Goal: Task Accomplishment & Management: Manage account settings

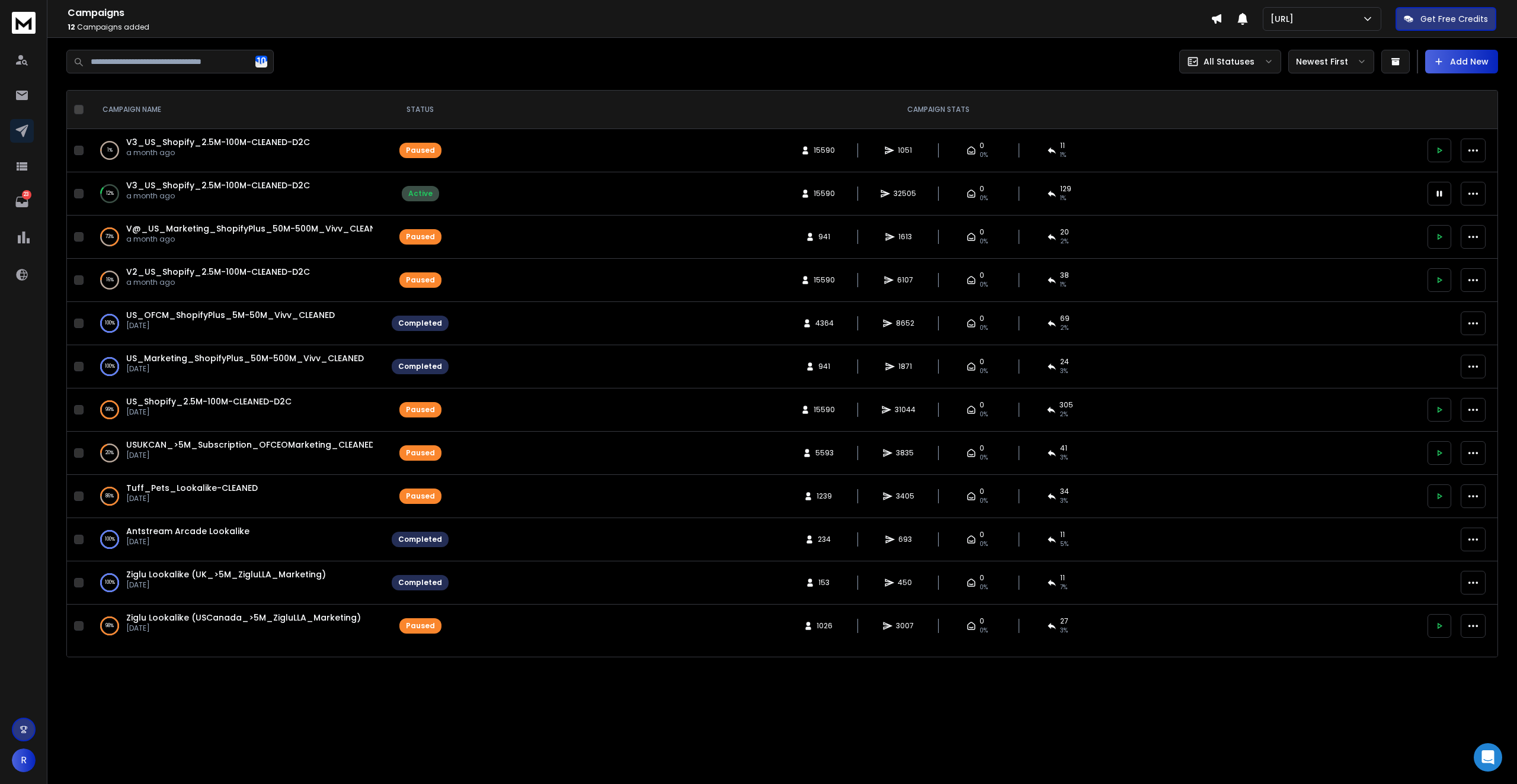
click at [350, 70] on div at bounding box center [424, 61] width 716 height 23
click at [1293, 10] on button "[URL]" at bounding box center [1321, 19] width 118 height 23
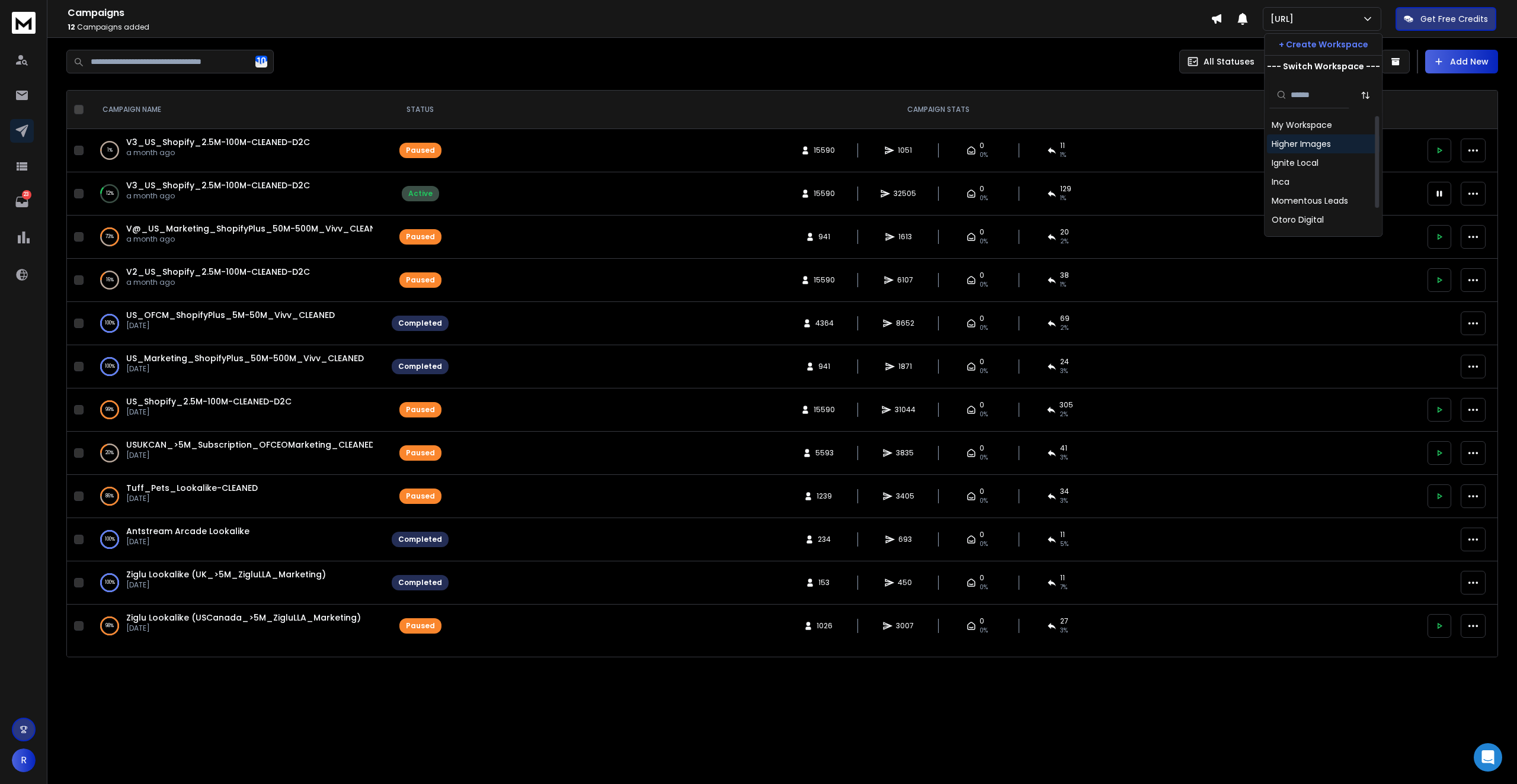
click at [1303, 147] on div "Higher Images" at bounding box center [1301, 144] width 59 height 12
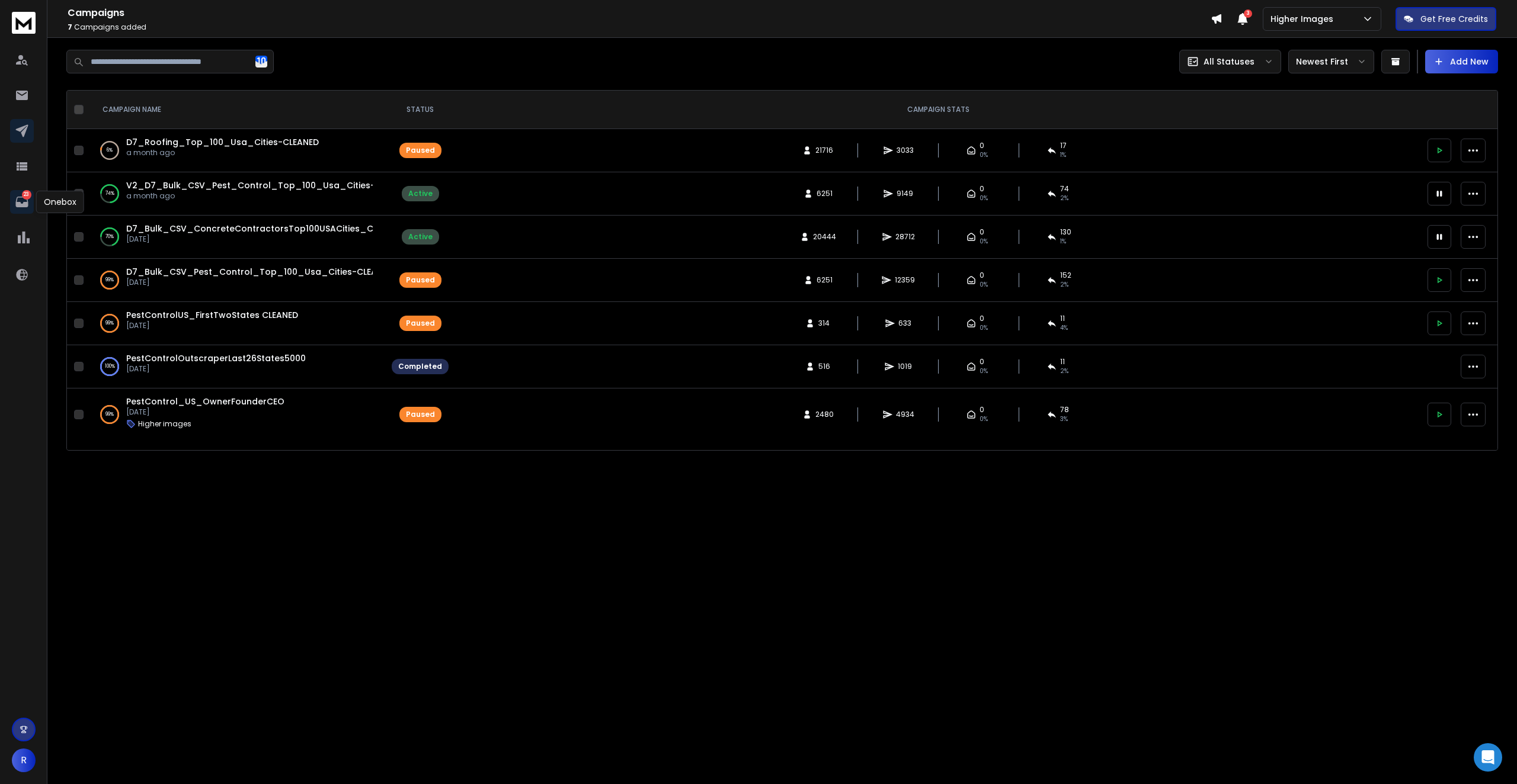
click at [26, 209] on icon at bounding box center [21, 202] width 15 height 15
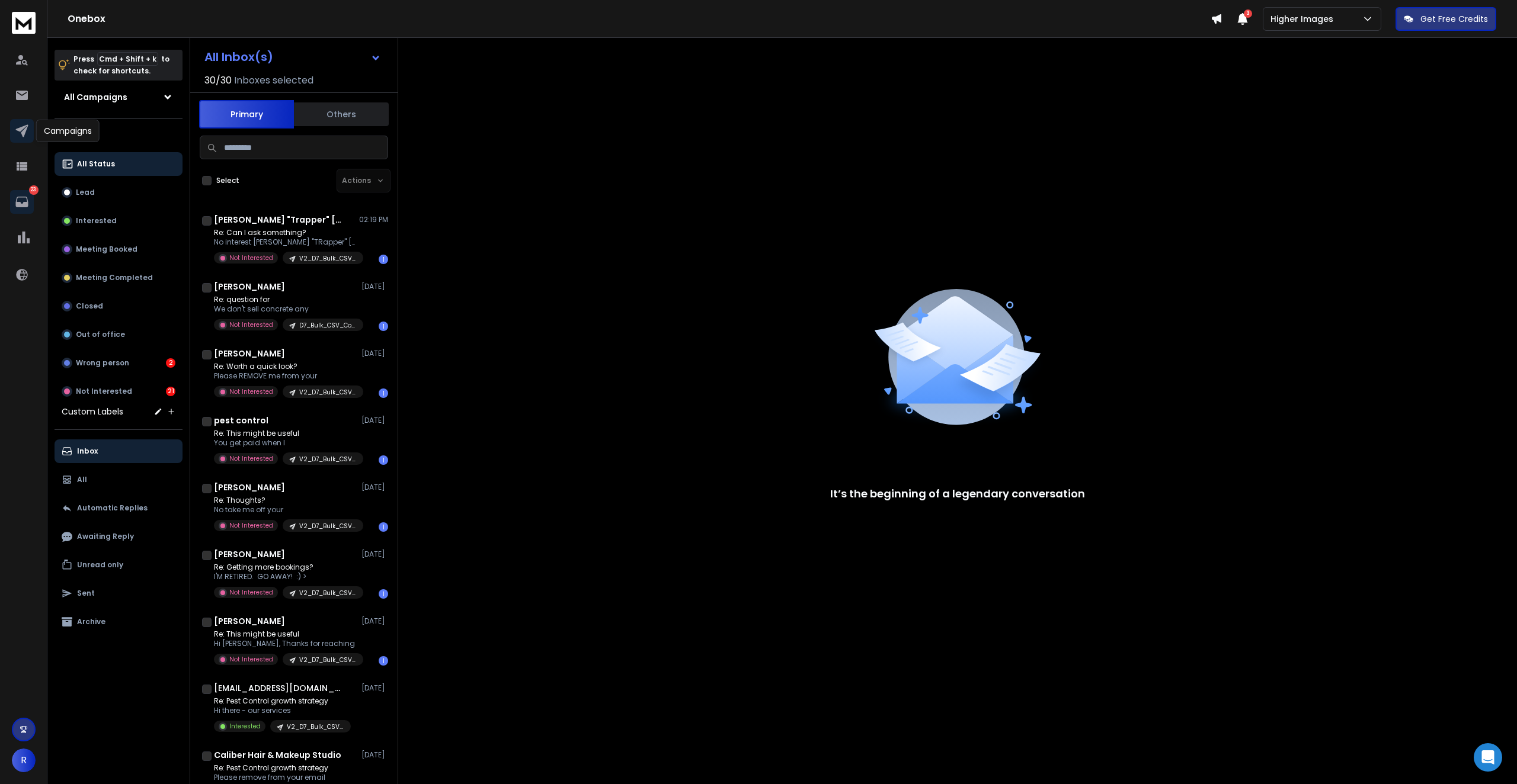
click at [23, 129] on icon at bounding box center [21, 131] width 12 height 12
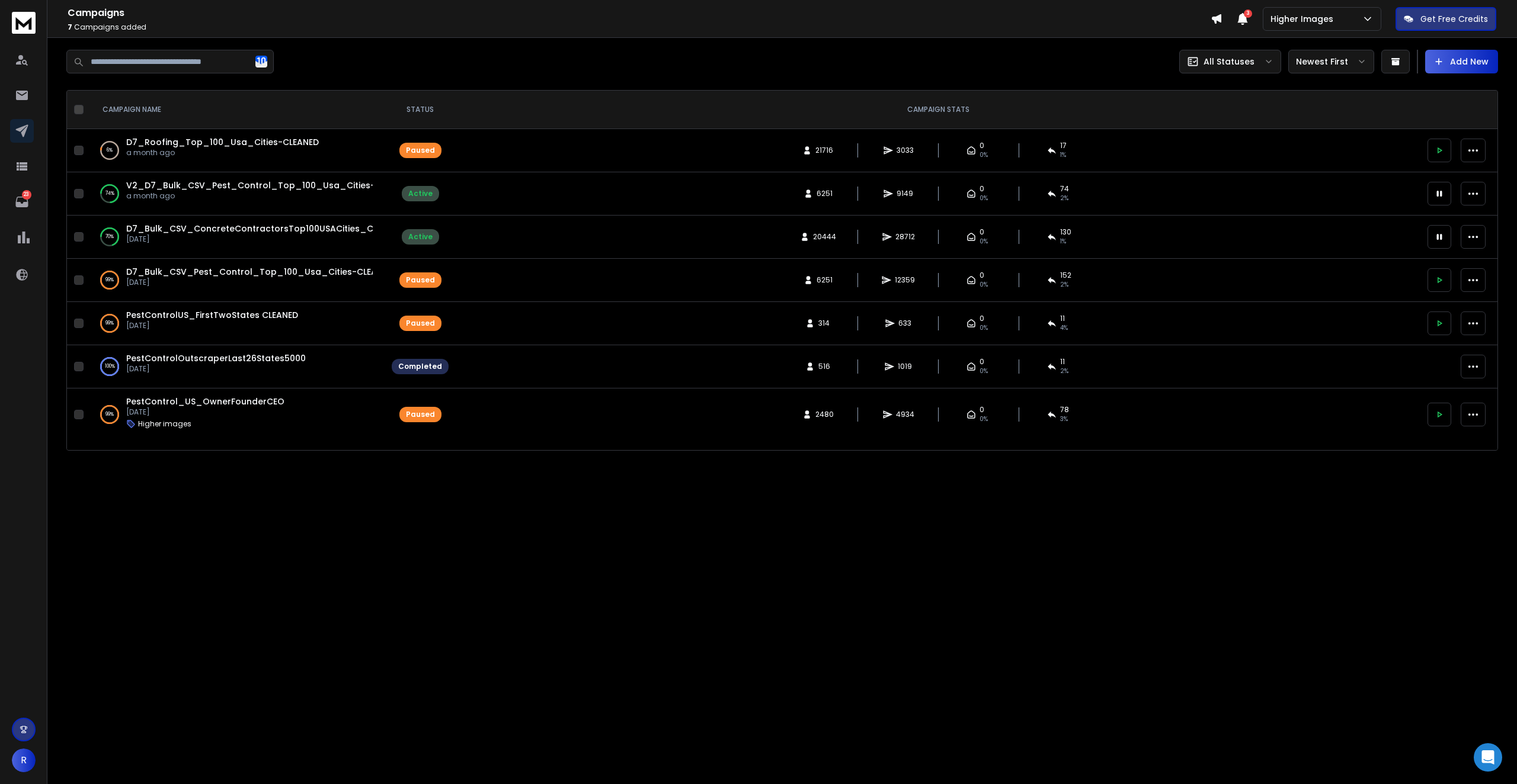
click at [1440, 199] on button at bounding box center [1440, 193] width 23 height 23
click at [1440, 233] on icon at bounding box center [1439, 236] width 10 height 10
click at [1436, 190] on icon at bounding box center [1439, 193] width 10 height 10
click at [1441, 194] on icon at bounding box center [1440, 193] width 6 height 6
click at [370, 580] on div "Get only verified leads with our AI-powered Lead Finder, starting at $22/mo Try…" at bounding box center [758, 392] width 1517 height 784
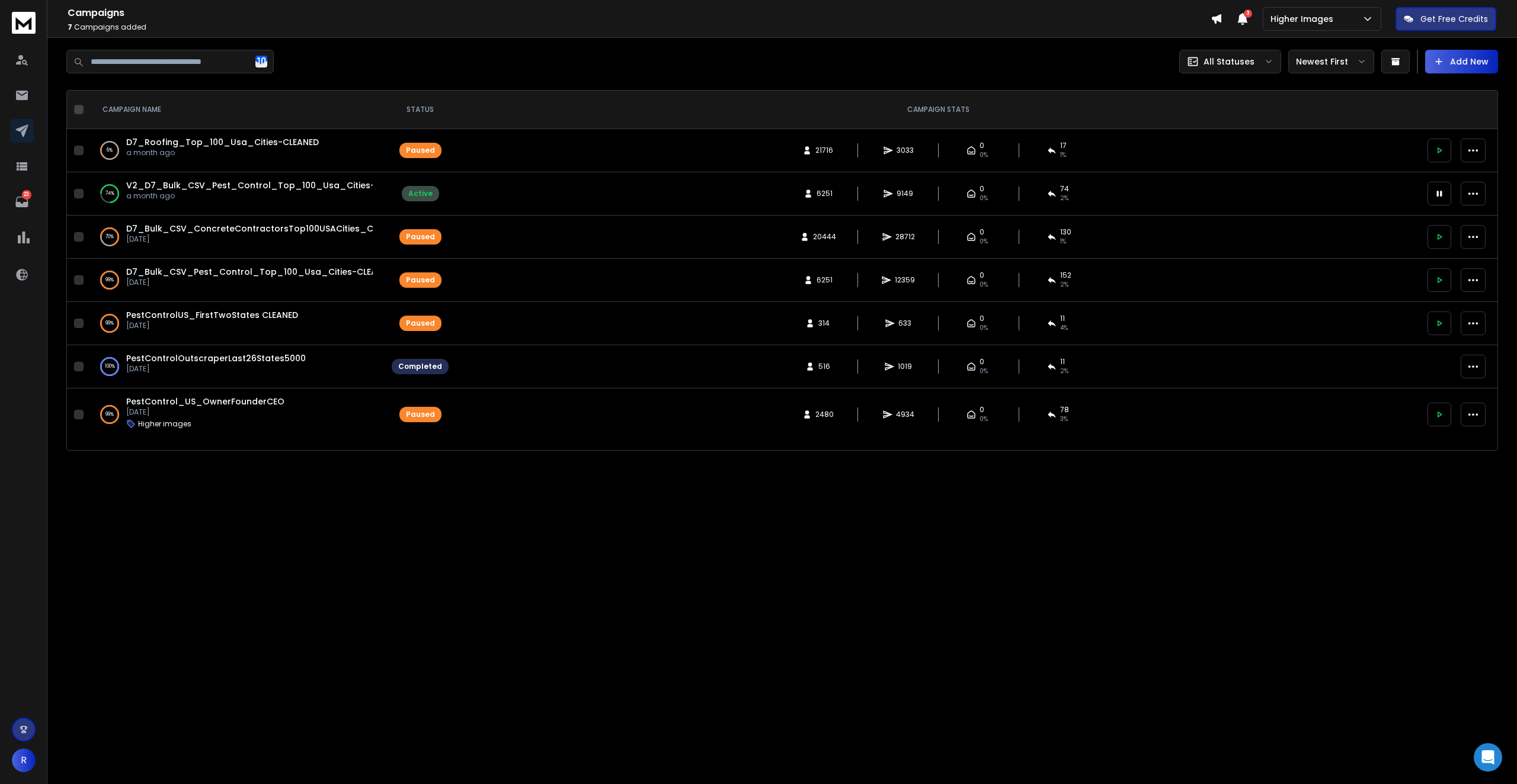
click at [1440, 191] on icon at bounding box center [1439, 193] width 10 height 10
click at [16, 198] on icon at bounding box center [21, 202] width 12 height 10
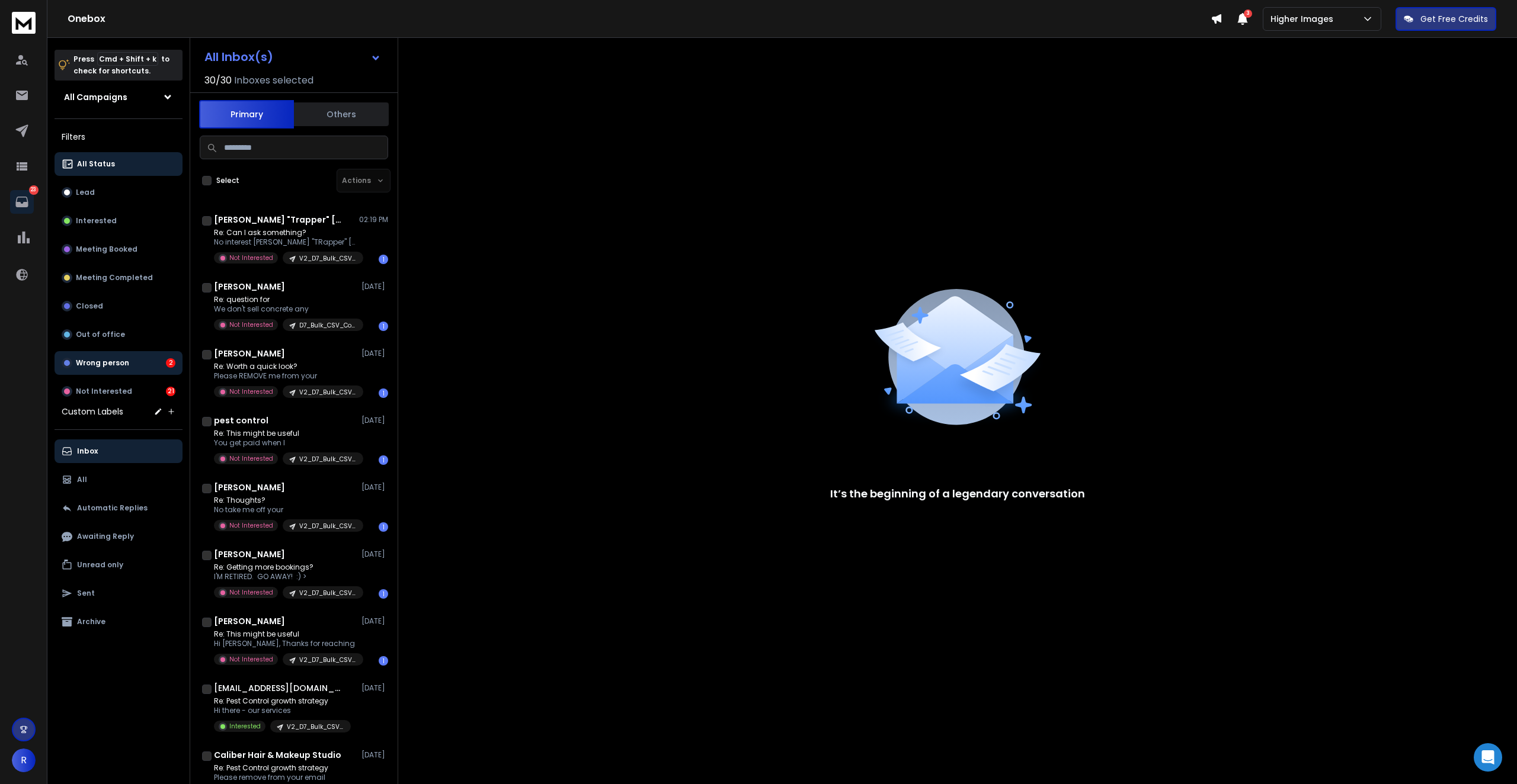
click at [129, 351] on button "Wrong person 2" at bounding box center [118, 363] width 128 height 23
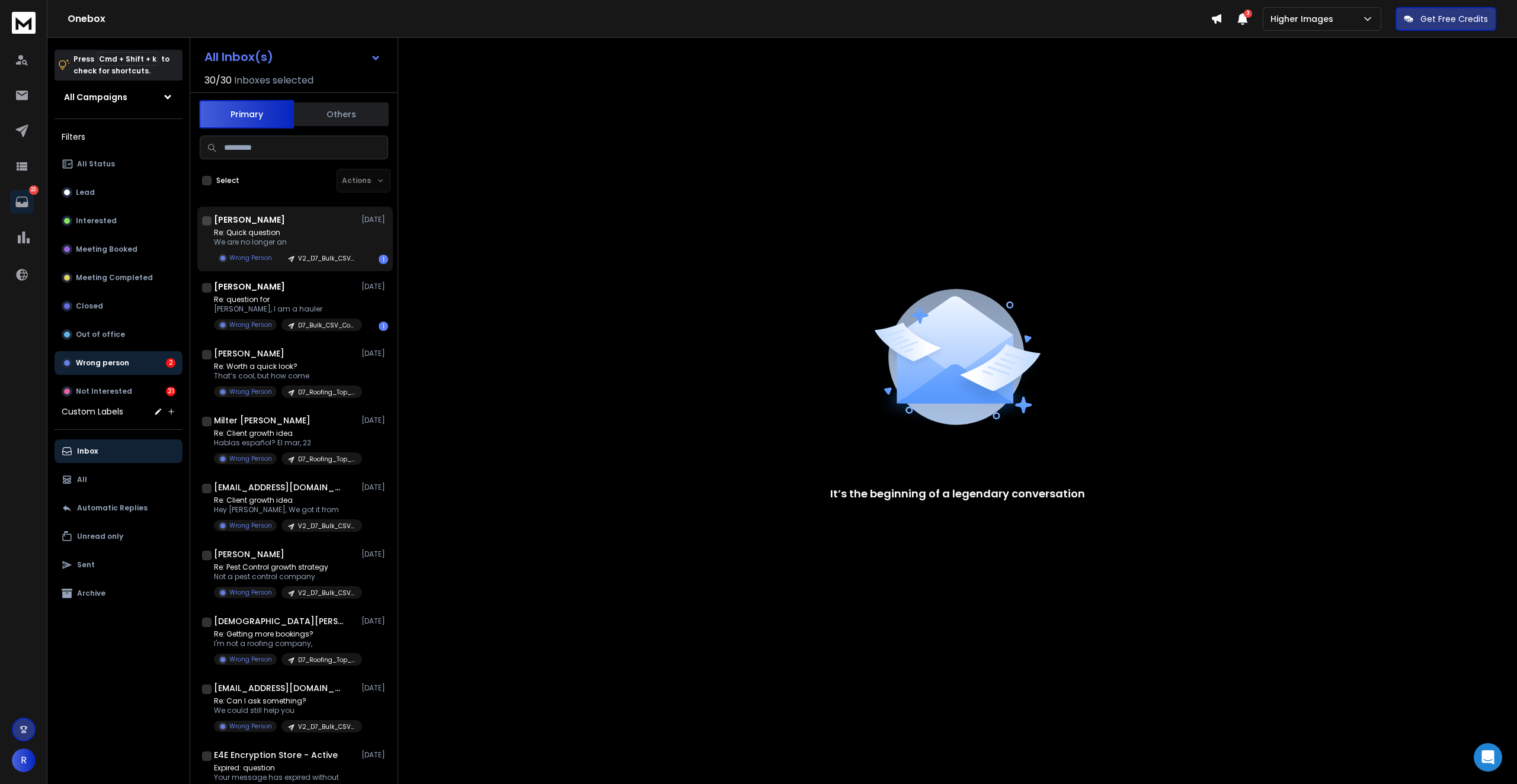
click at [255, 230] on p "Re: Quick question" at bounding box center [285, 233] width 142 height 10
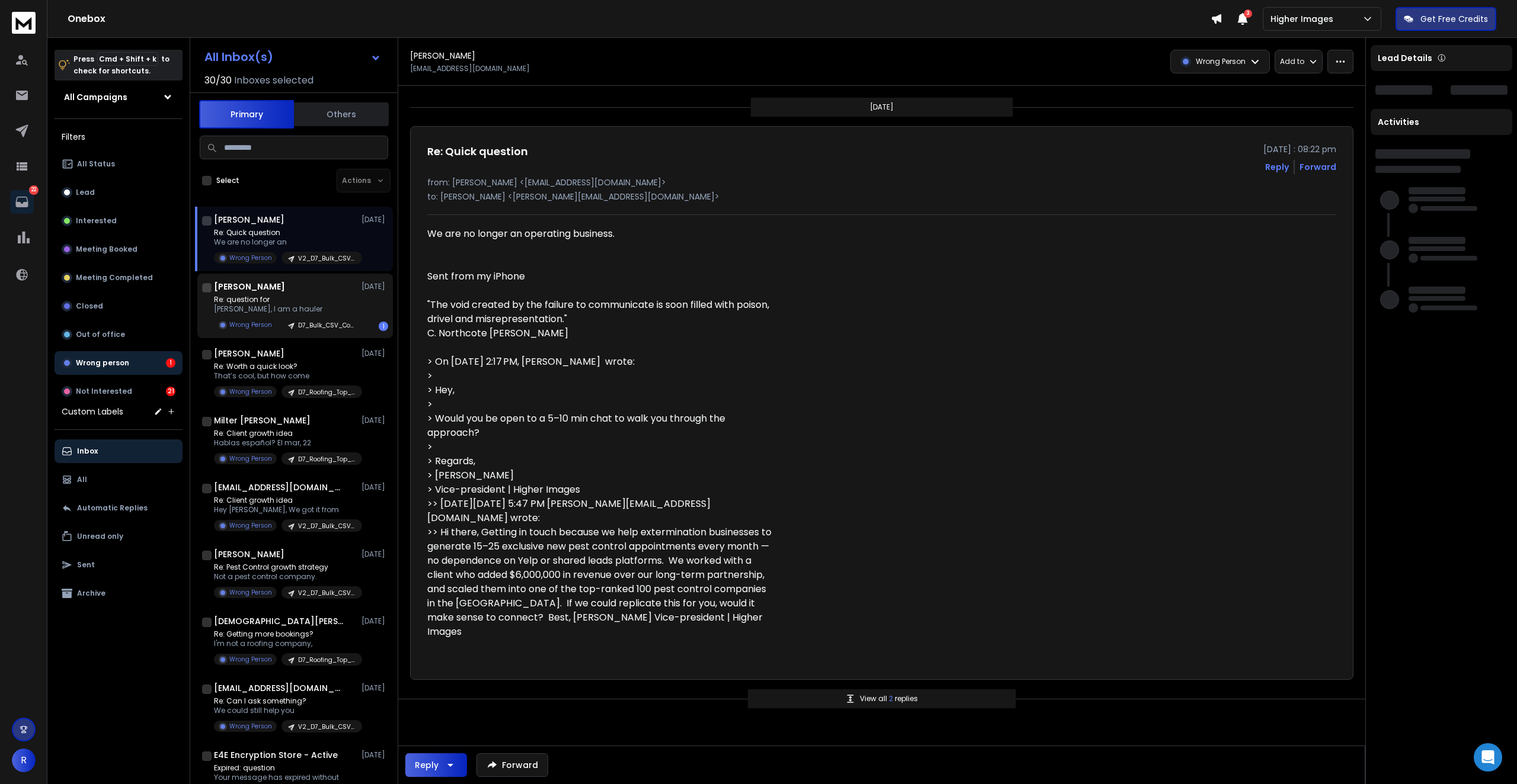
click at [270, 296] on p "Re: question for" at bounding box center [285, 300] width 142 height 10
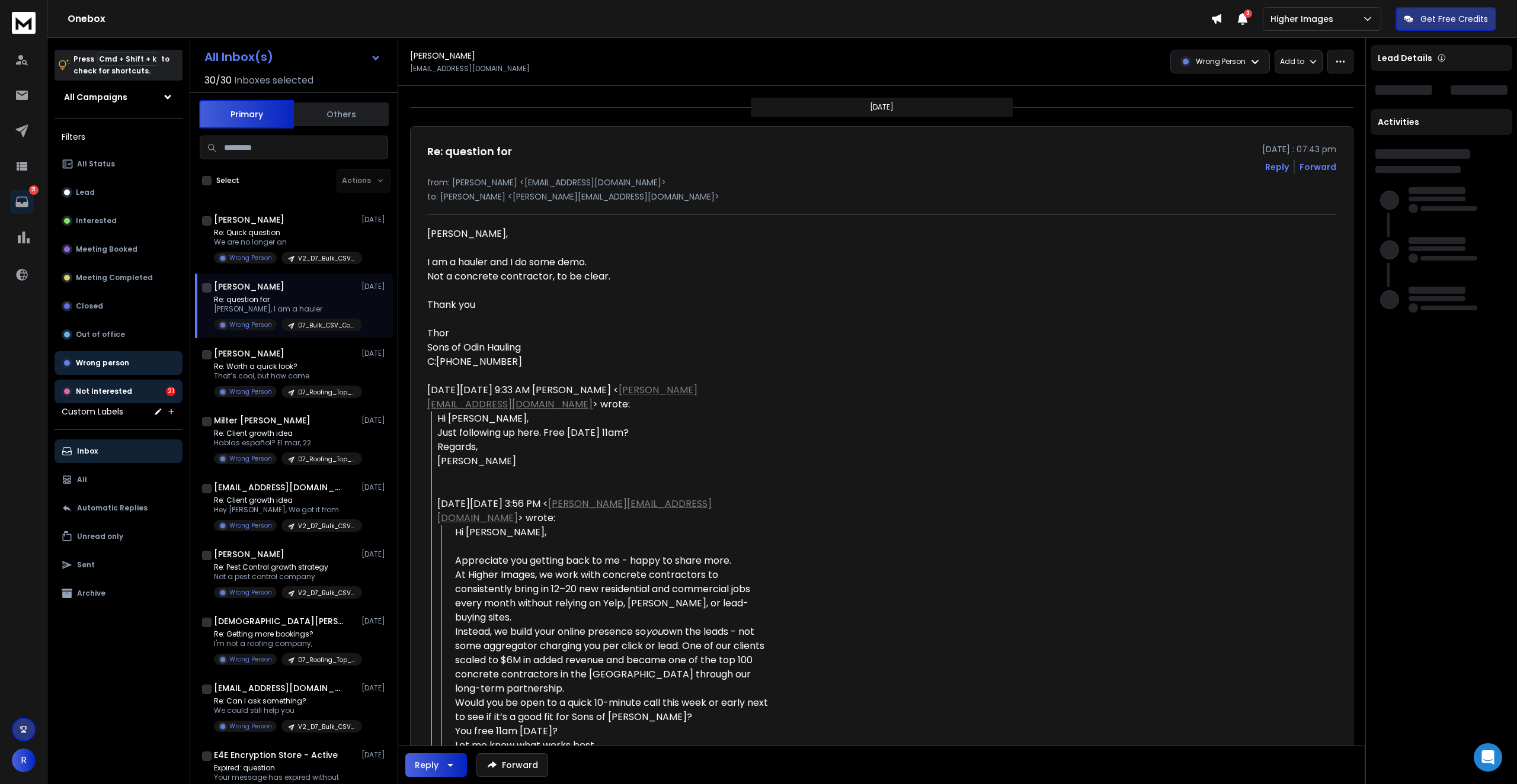
click at [167, 396] on div "21" at bounding box center [171, 392] width 10 height 10
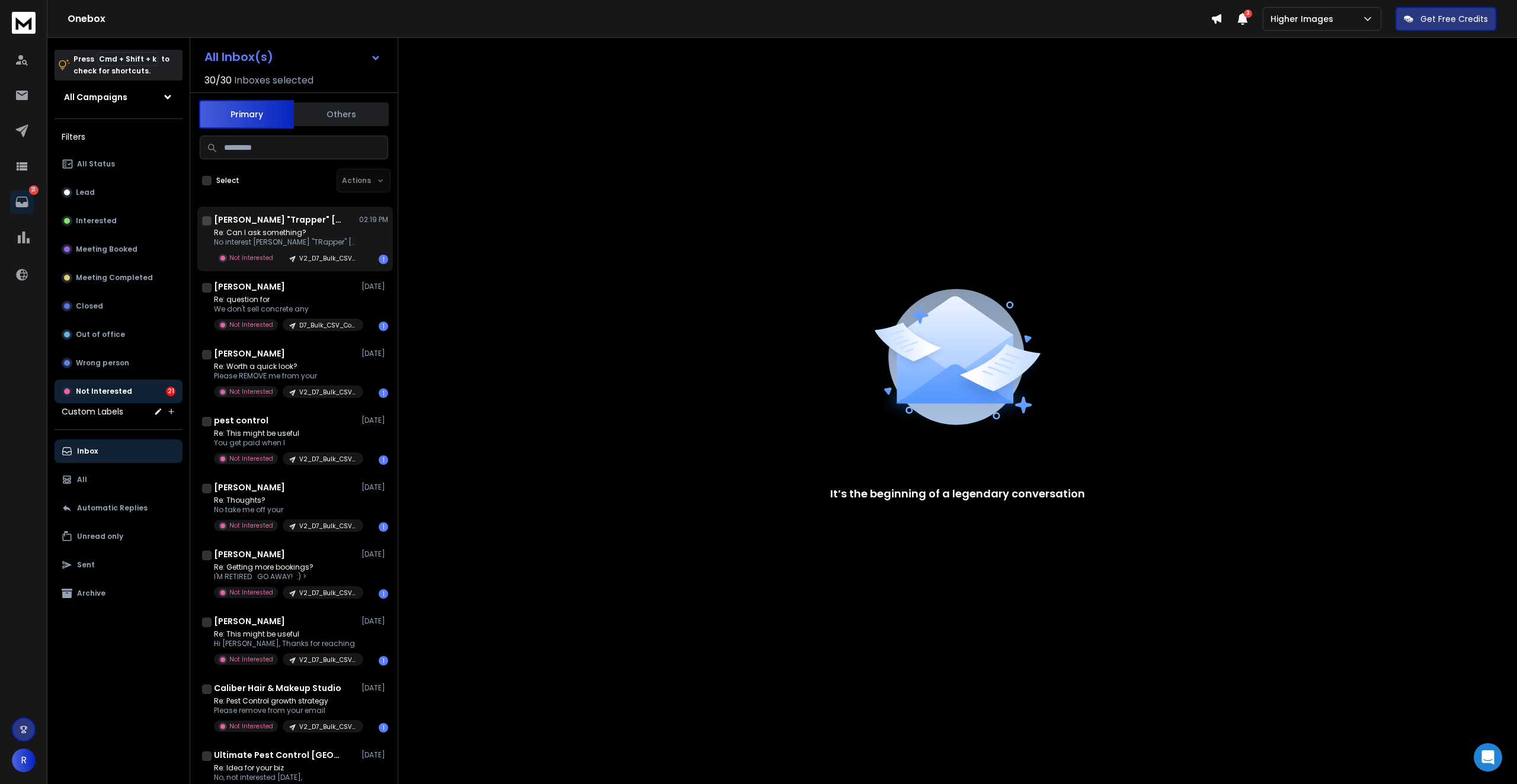
click at [278, 252] on div "Not Interested V2_D7_Bulk_CSV_Pest_Control_Top_100_Usa_Cities-CLEANED" at bounding box center [289, 258] width 149 height 12
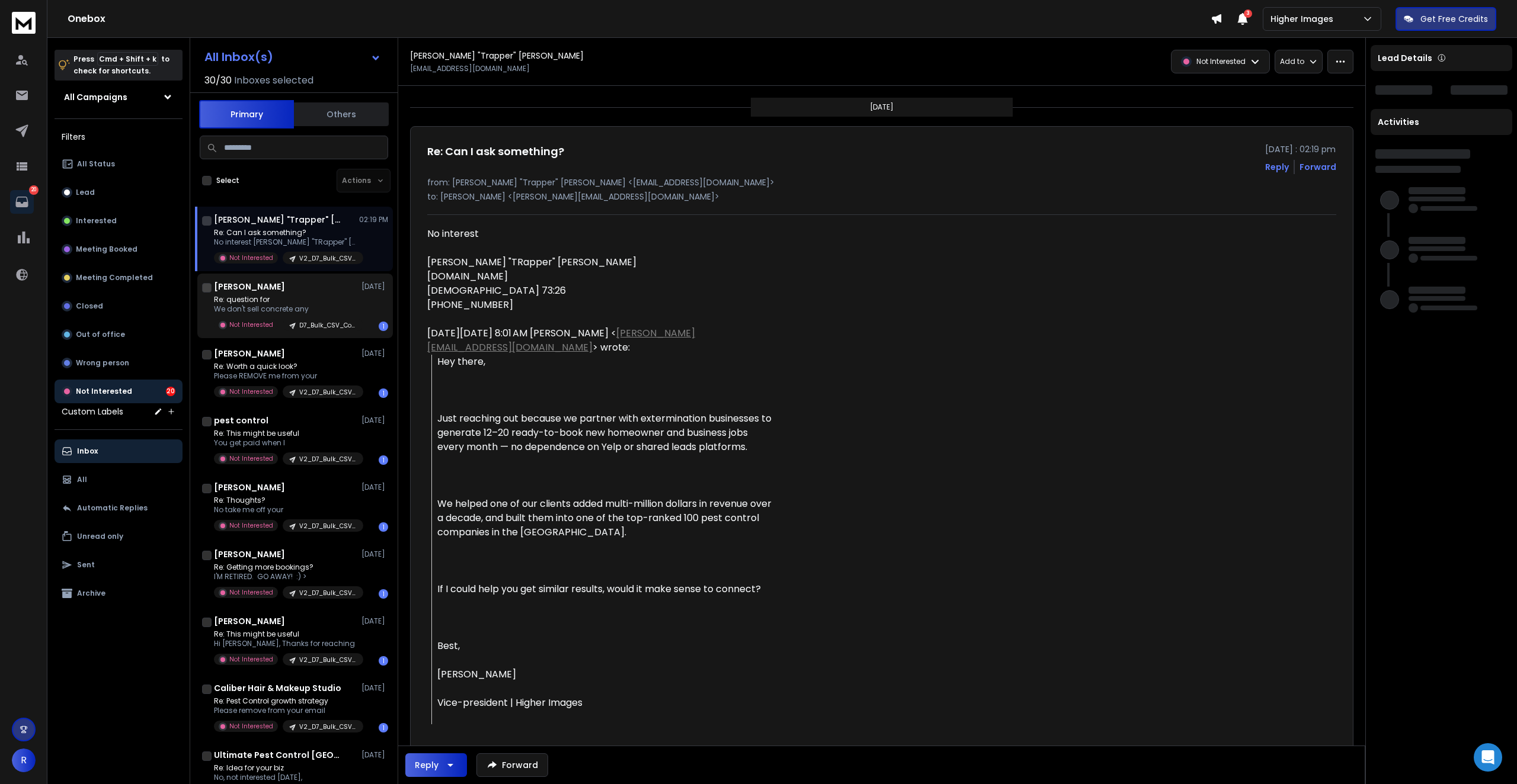
click at [272, 307] on p "We don't sell concrete any" at bounding box center [285, 309] width 142 height 10
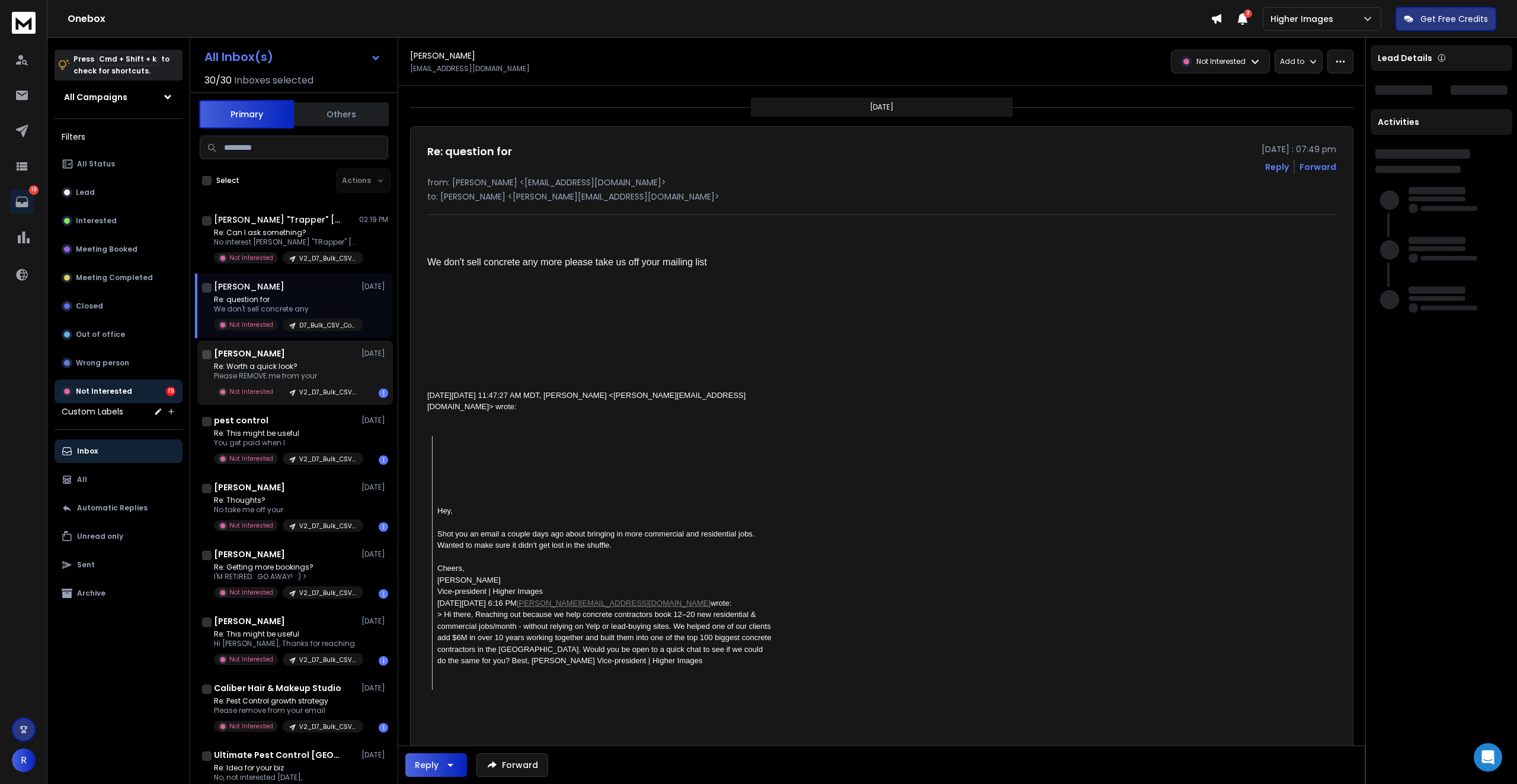
click at [281, 362] on p "Re: Worth a quick look?" at bounding box center [285, 367] width 142 height 10
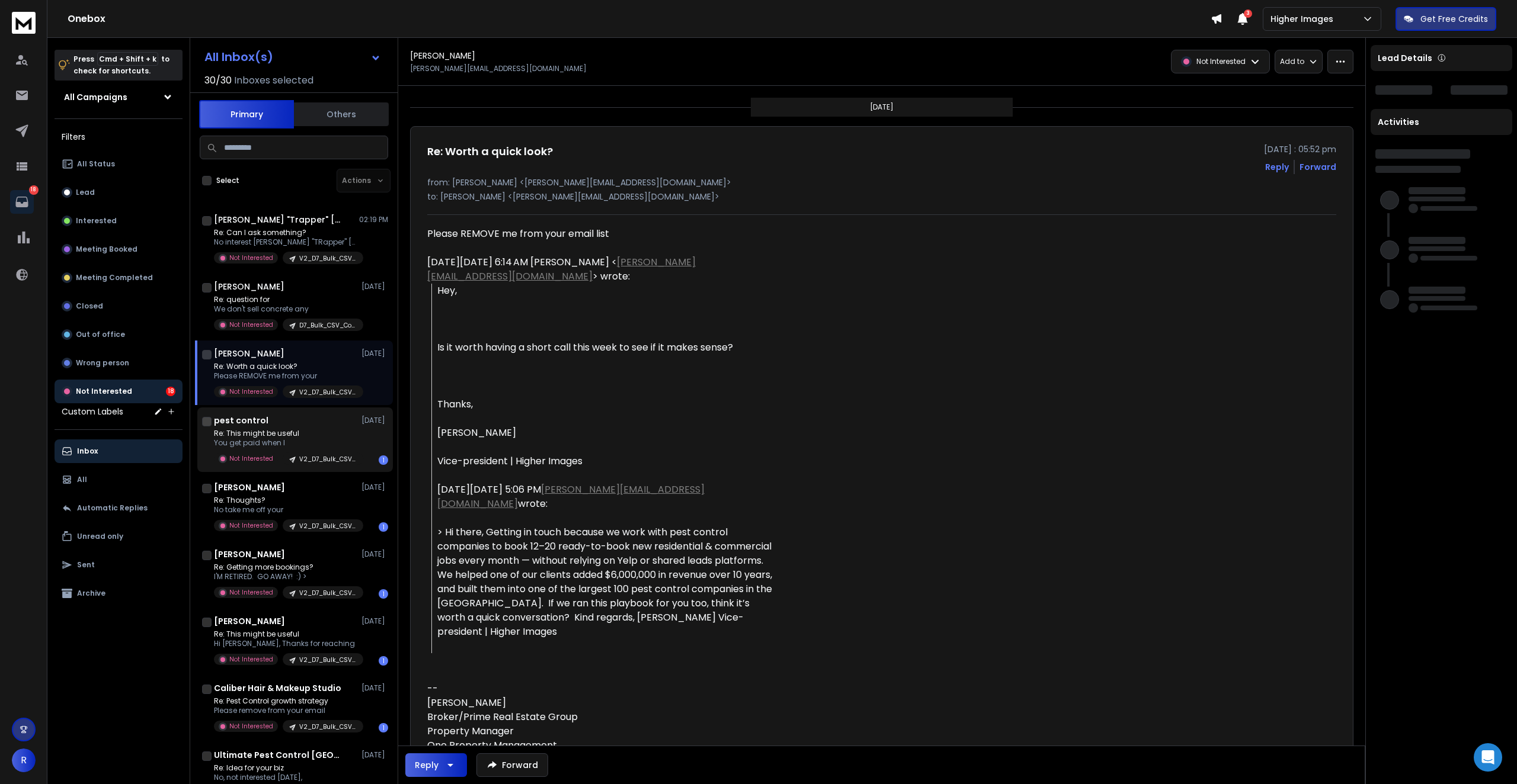
click at [288, 411] on div "pest control [DATE] Re: This might be useful You get paid when I Not Interested…" at bounding box center [295, 439] width 196 height 64
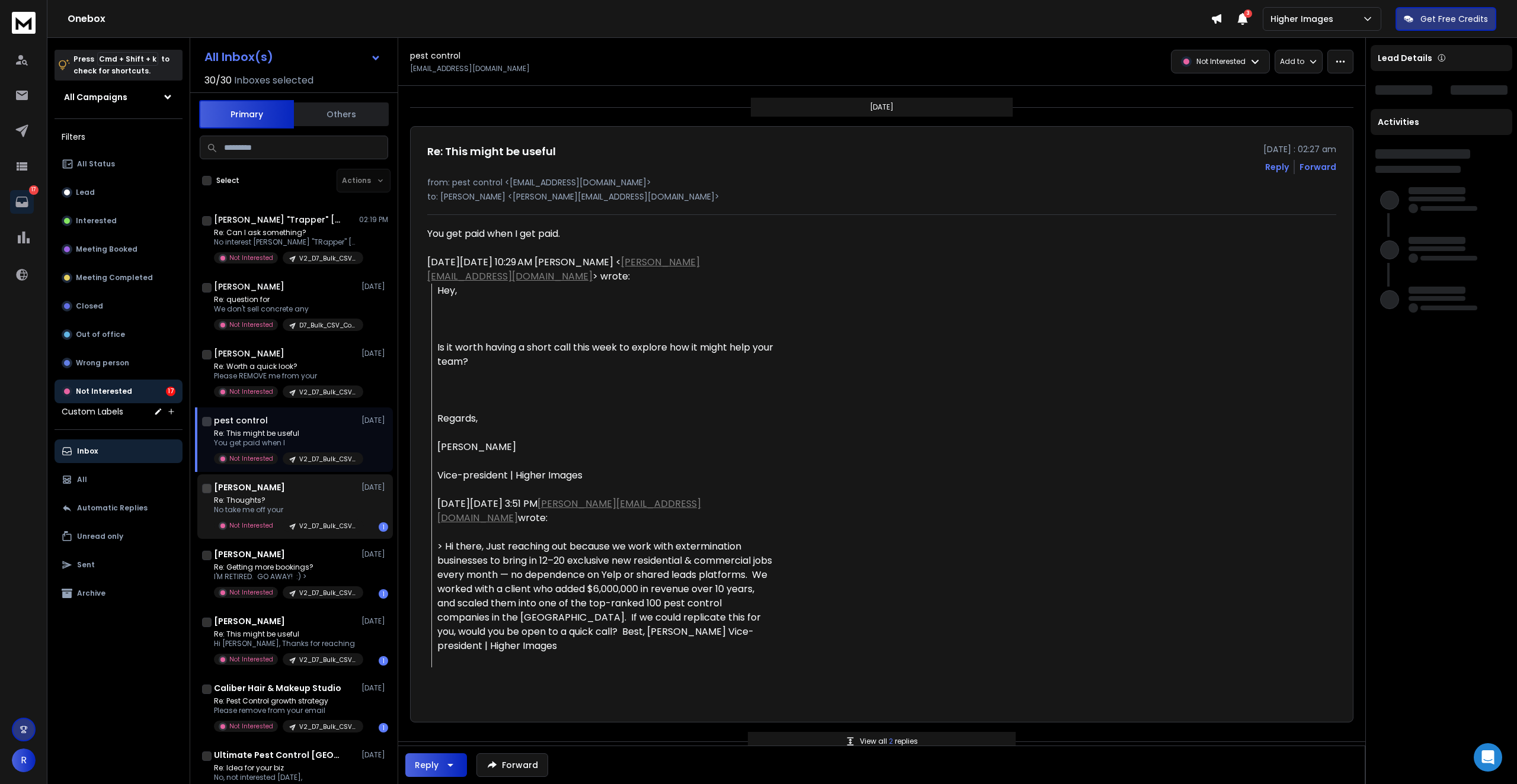
click at [298, 488] on div "[PERSON_NAME] [DATE]" at bounding box center [301, 487] width 174 height 12
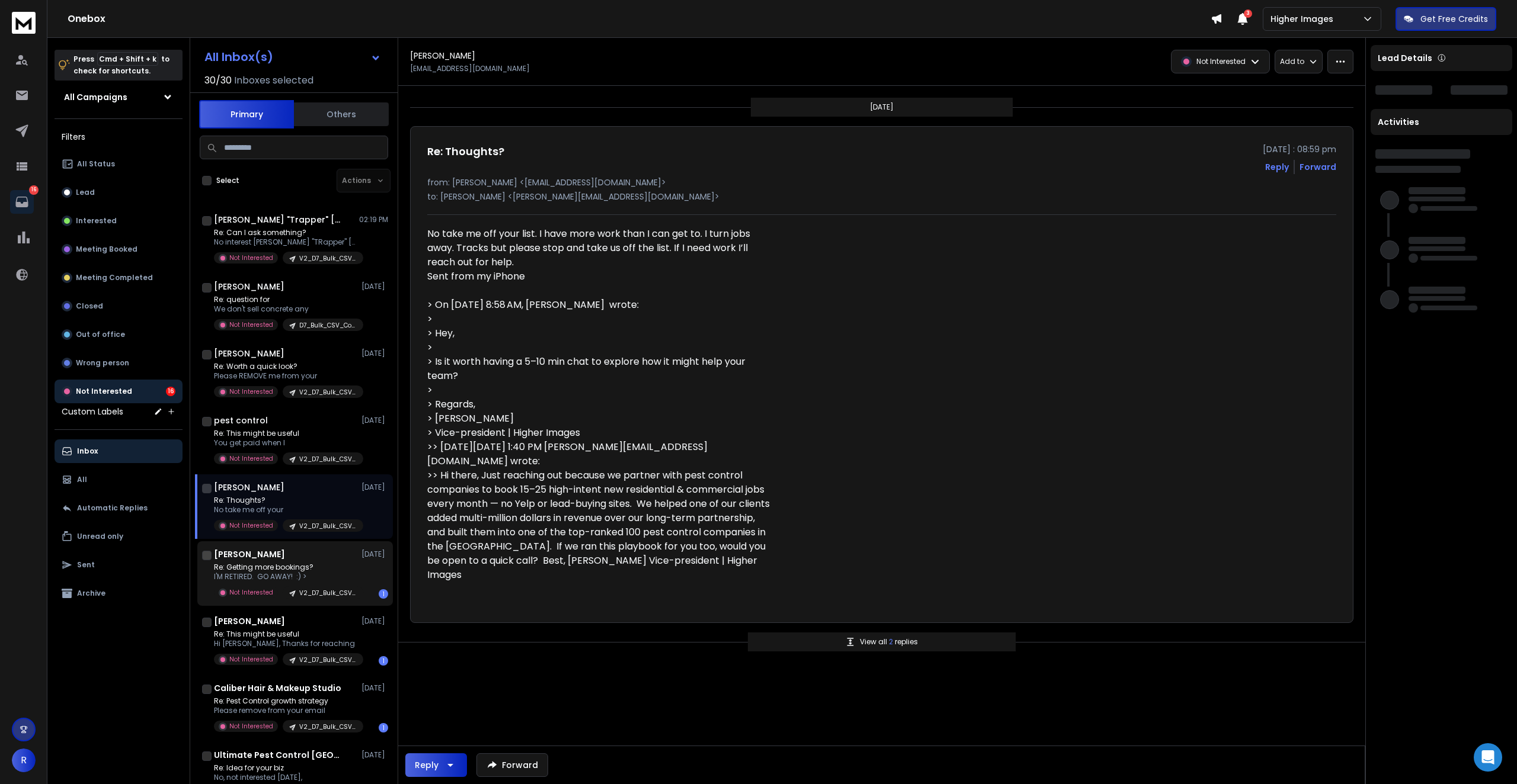
click at [296, 584] on div "Re: Getting more bookings? I'M RETIRED. GO AWAY! :) > Not Interested V2_D7_Bulk…" at bounding box center [289, 581] width 149 height 36
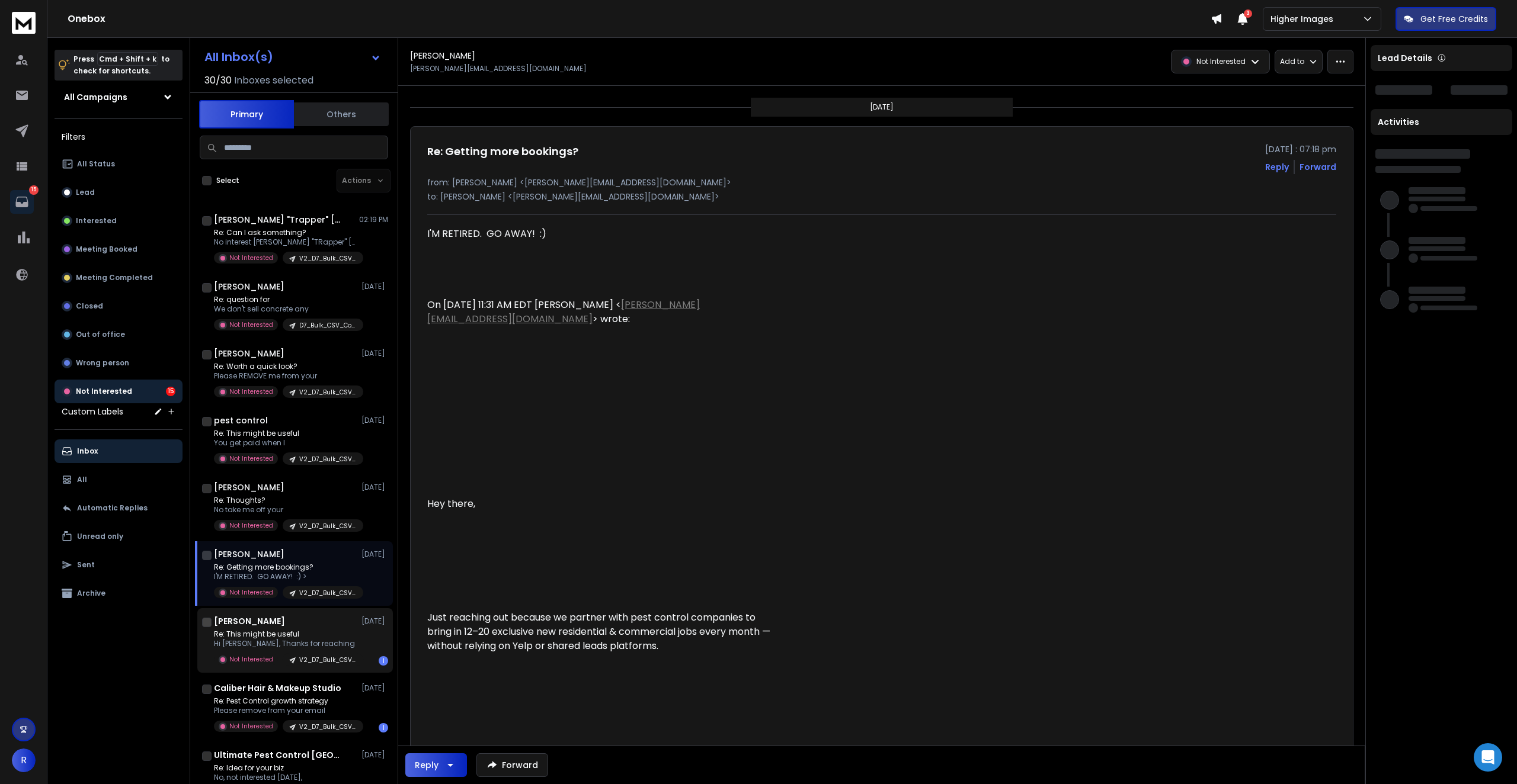
click at [296, 636] on p "Re: This might be useful" at bounding box center [285, 634] width 142 height 10
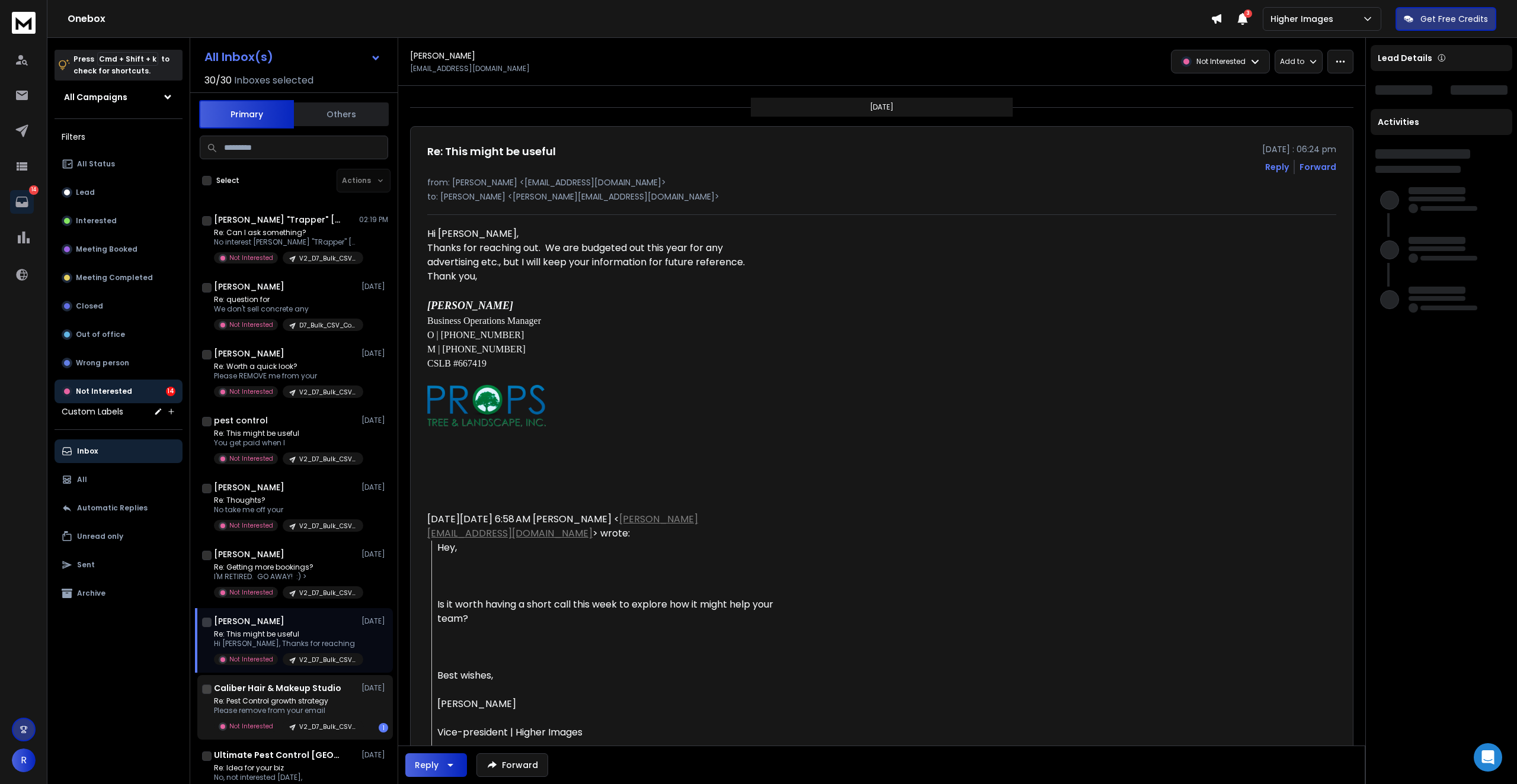
click at [299, 693] on h1 "Caliber Hair & Makeup Studio" at bounding box center [278, 688] width 127 height 12
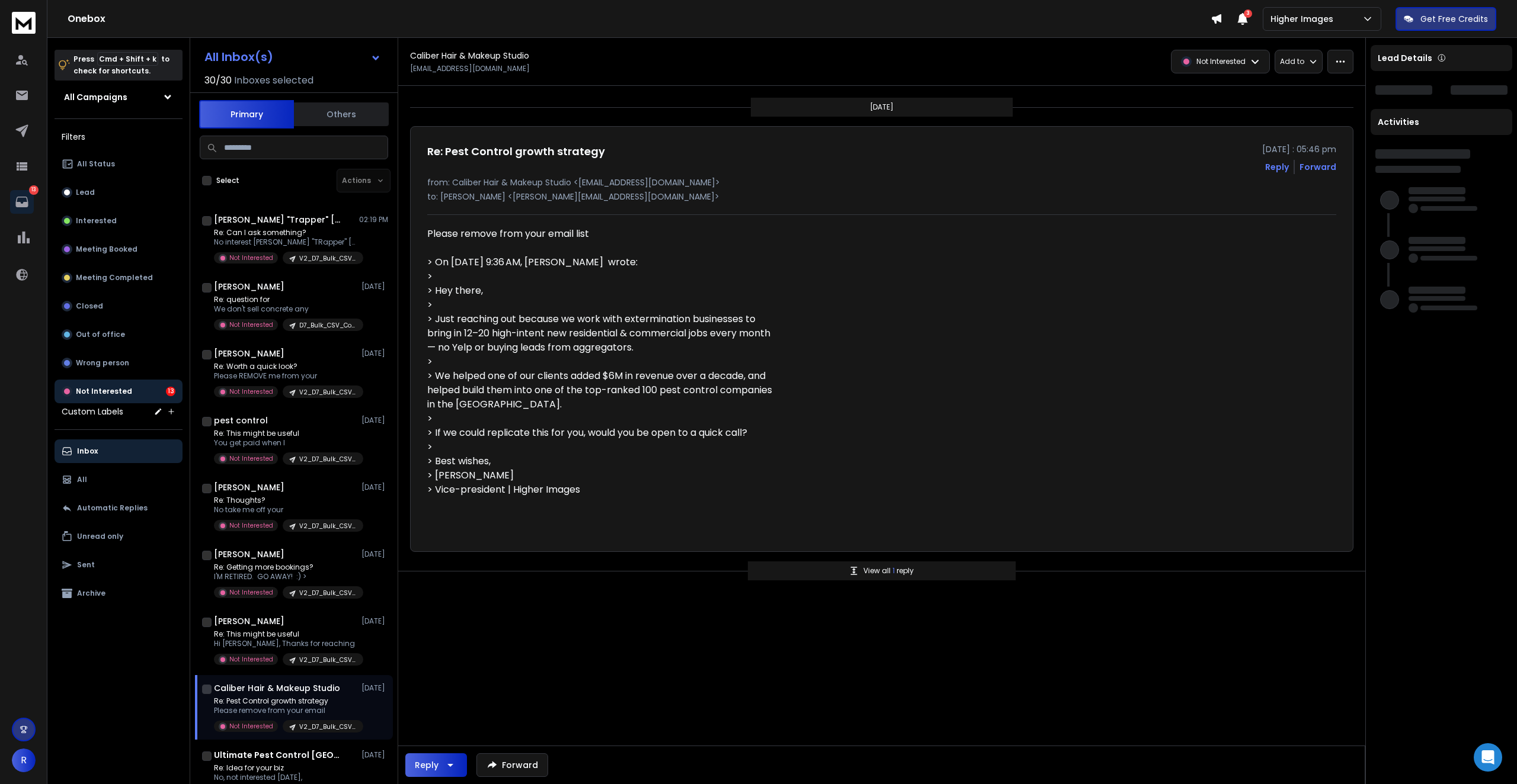
scroll to position [276, 0]
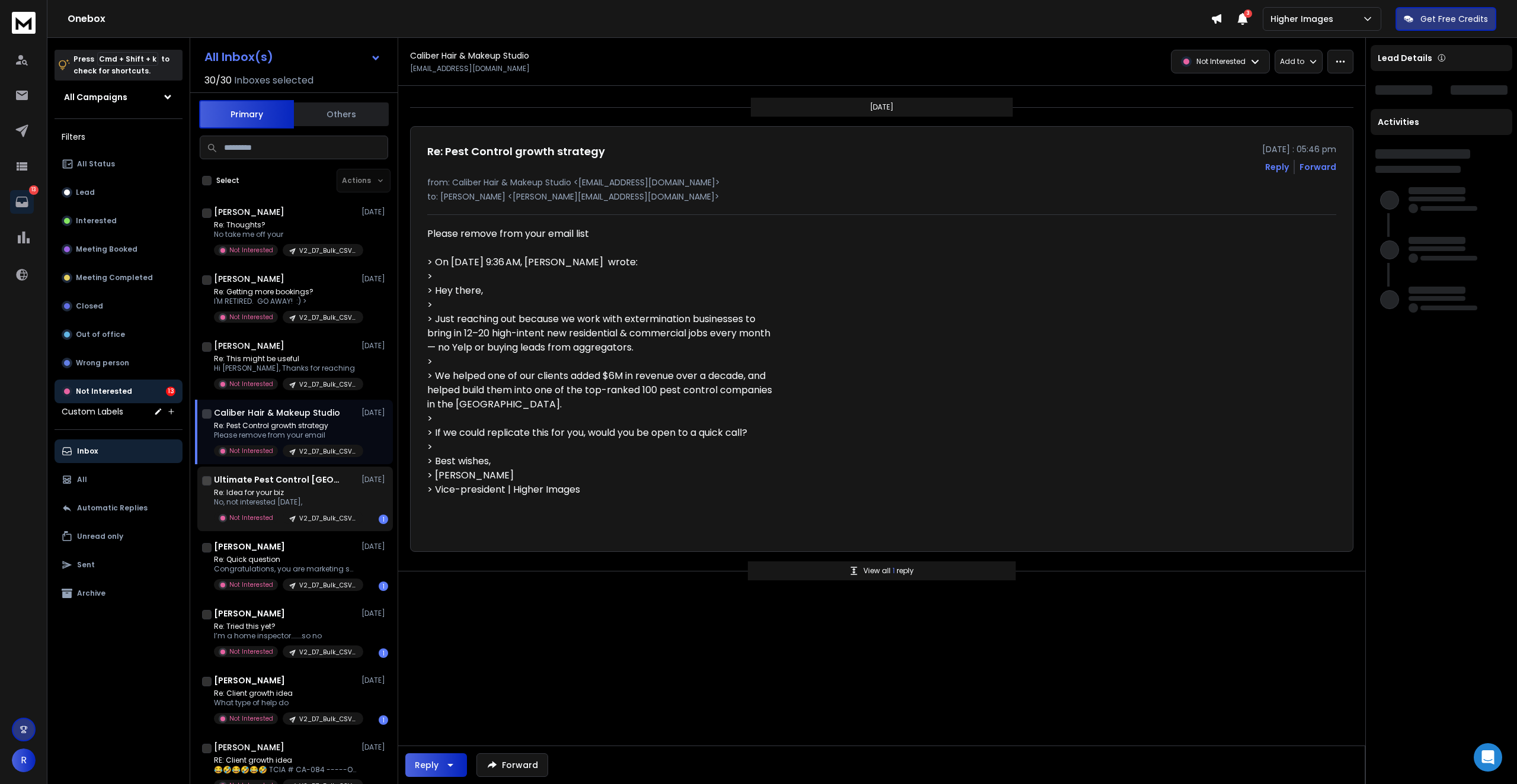
click at [294, 495] on p "Re: Idea for your biz" at bounding box center [285, 493] width 142 height 10
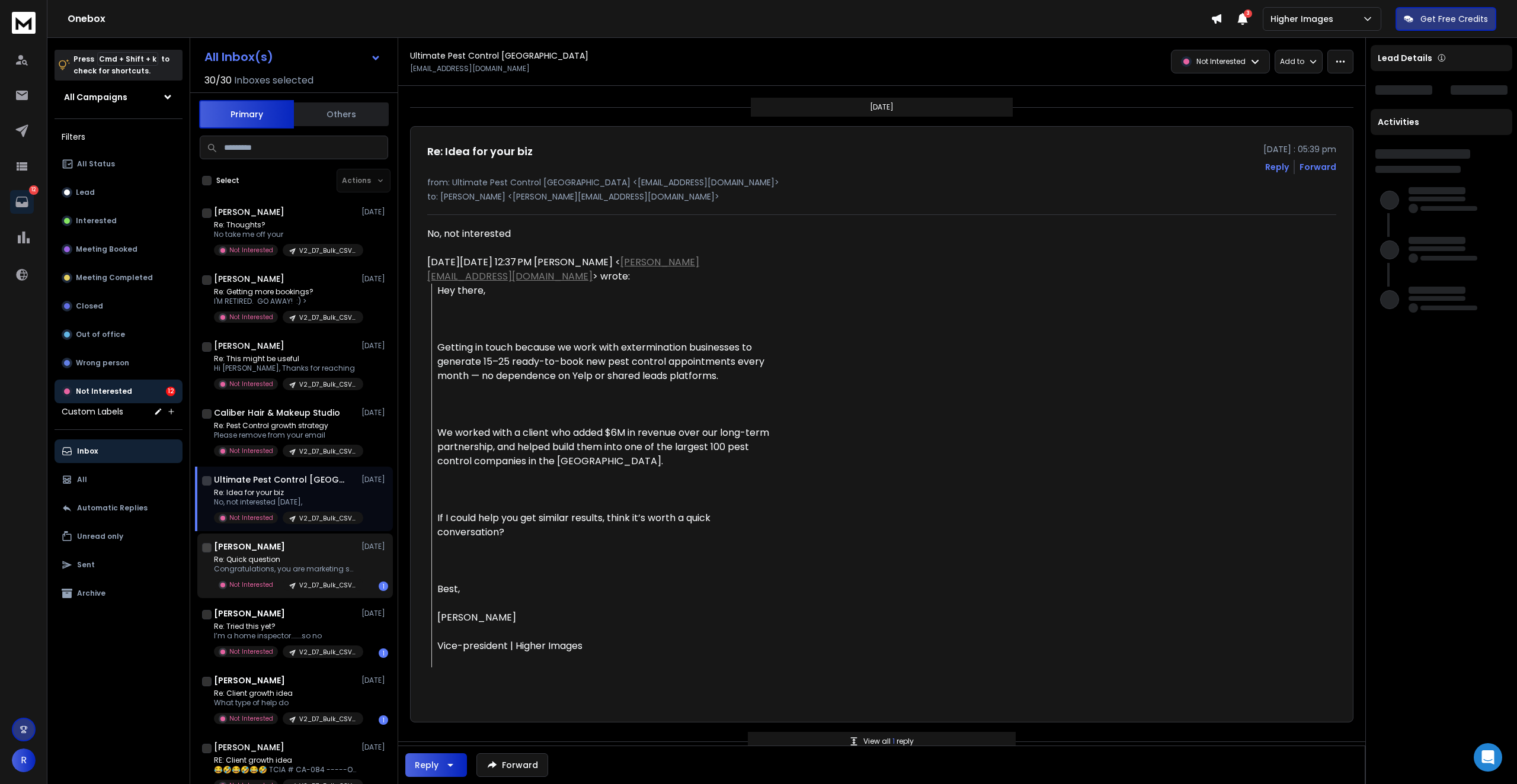
click at [301, 555] on p "Re: Quick question" at bounding box center [285, 560] width 142 height 10
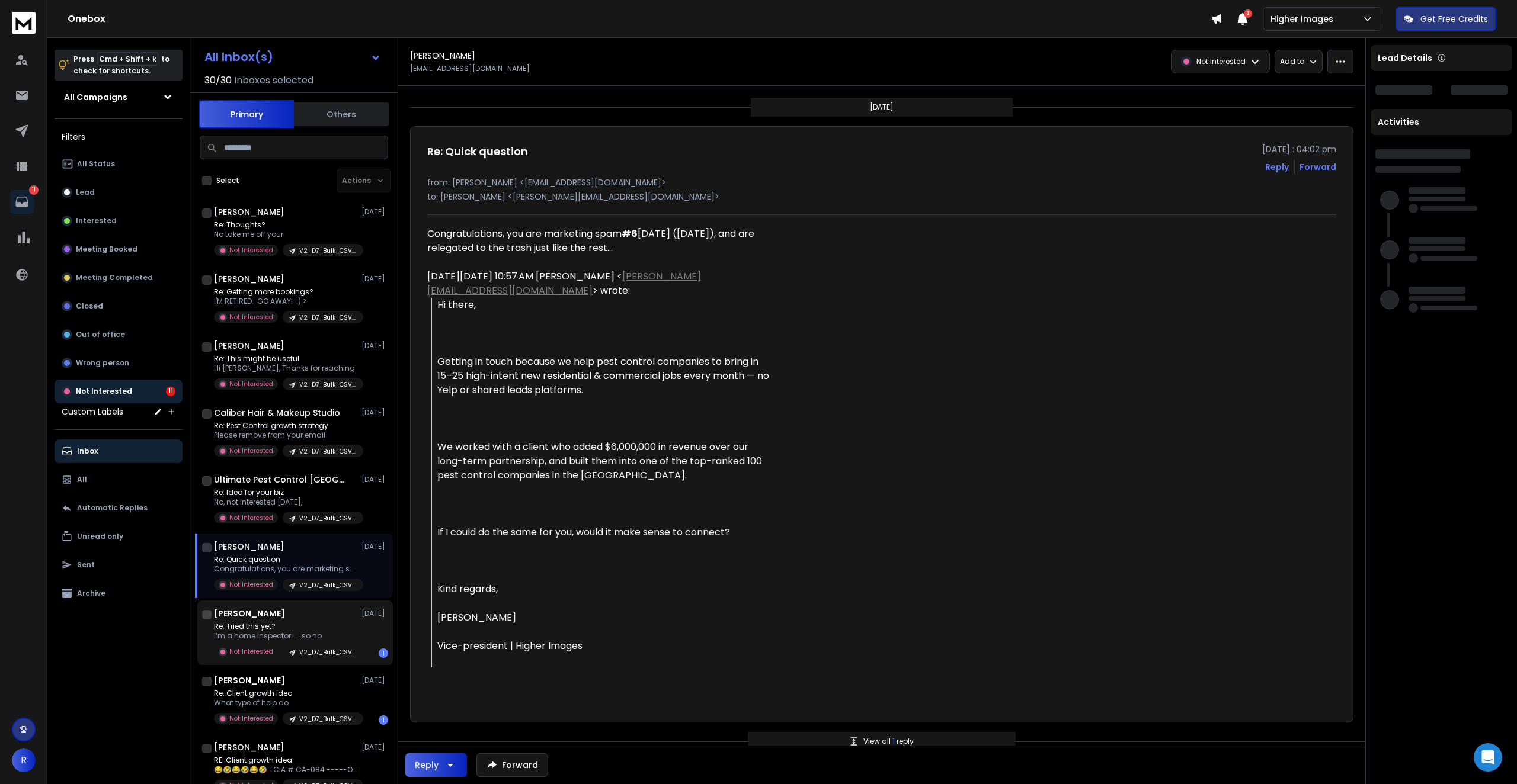
click at [297, 631] on p "I’m a home inspector………so no" at bounding box center [285, 636] width 142 height 10
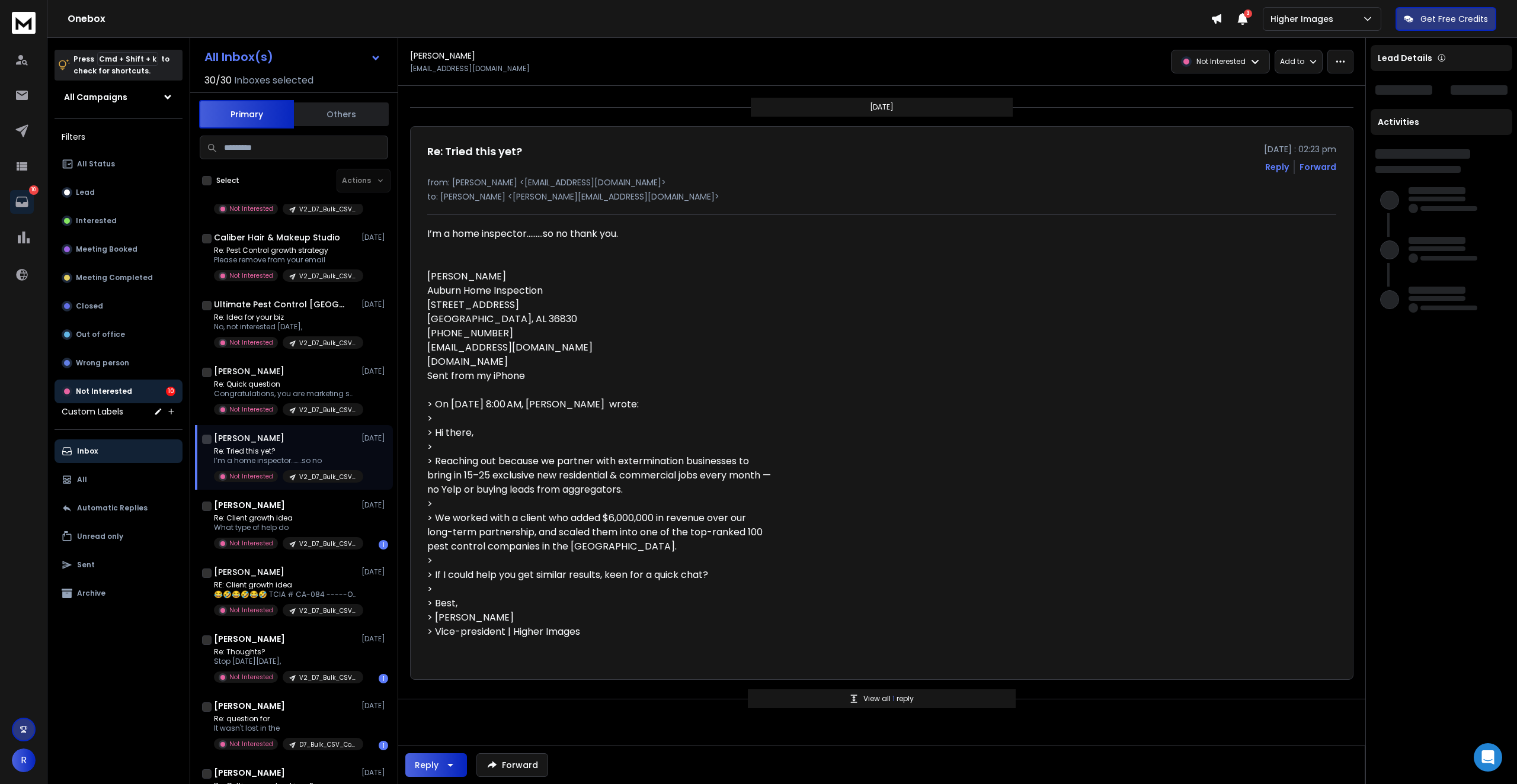
scroll to position [638, 0]
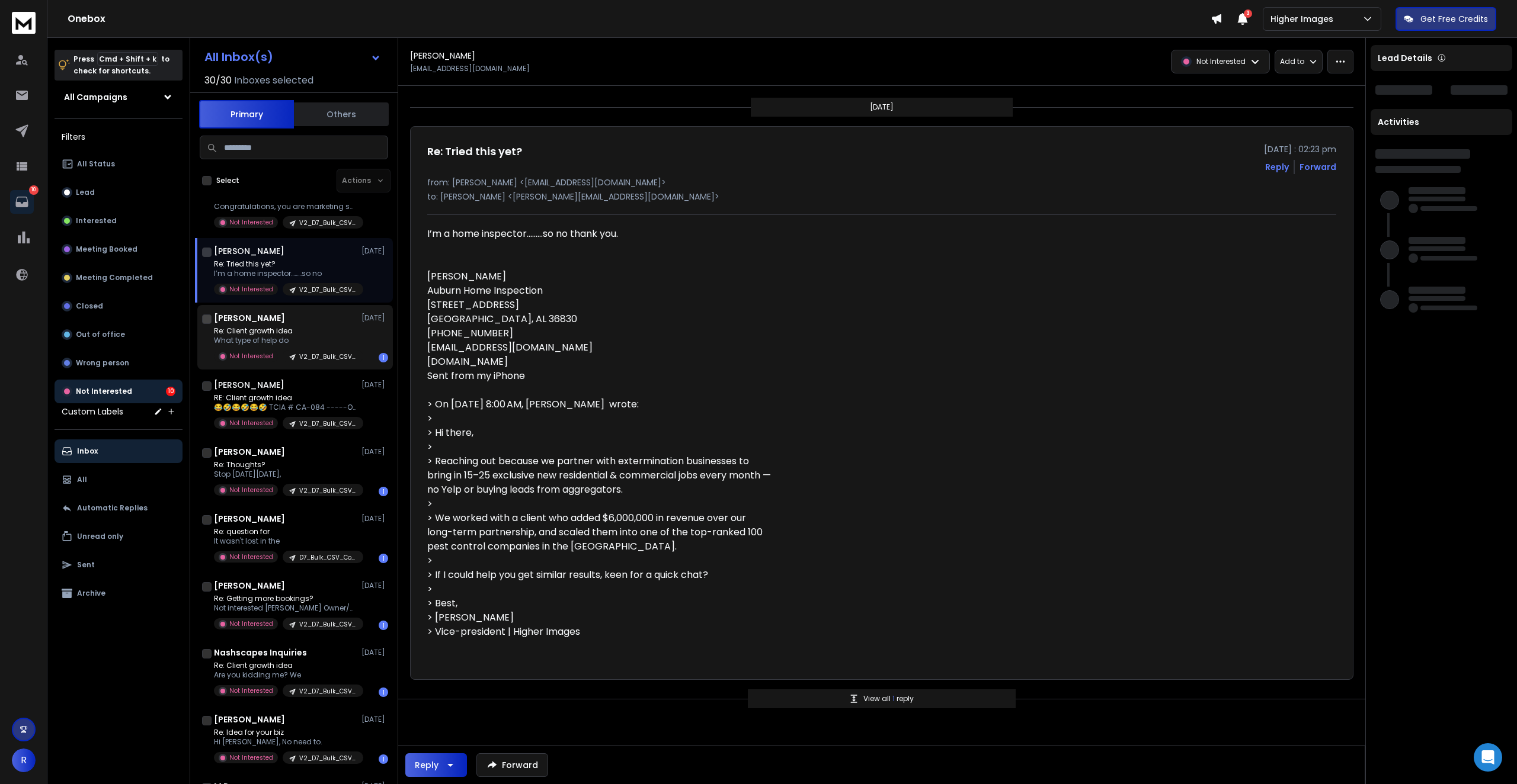
click at [260, 357] on p "Not Interested" at bounding box center [251, 356] width 44 height 9
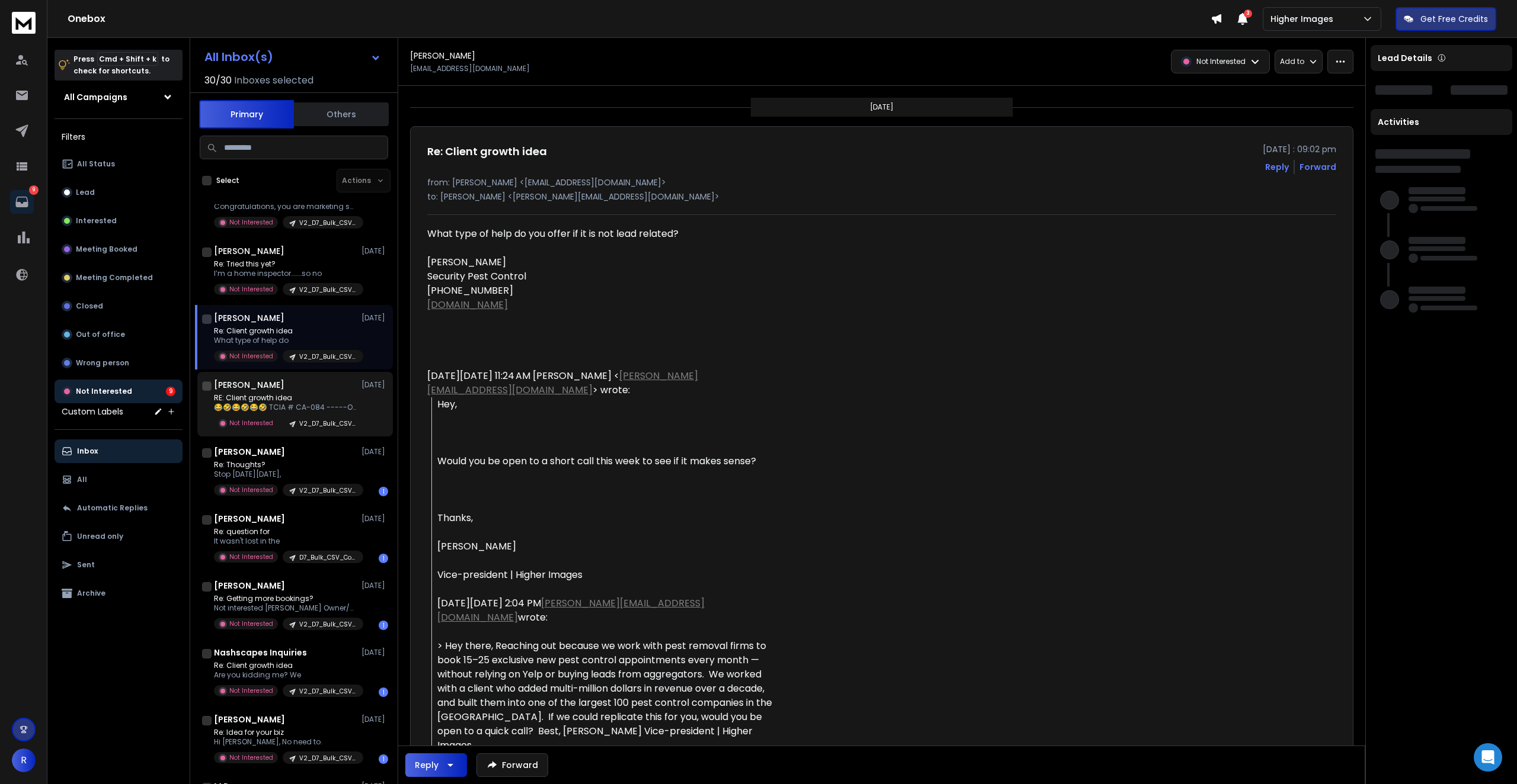
click at [276, 395] on p "RE: Client growth idea" at bounding box center [285, 398] width 142 height 10
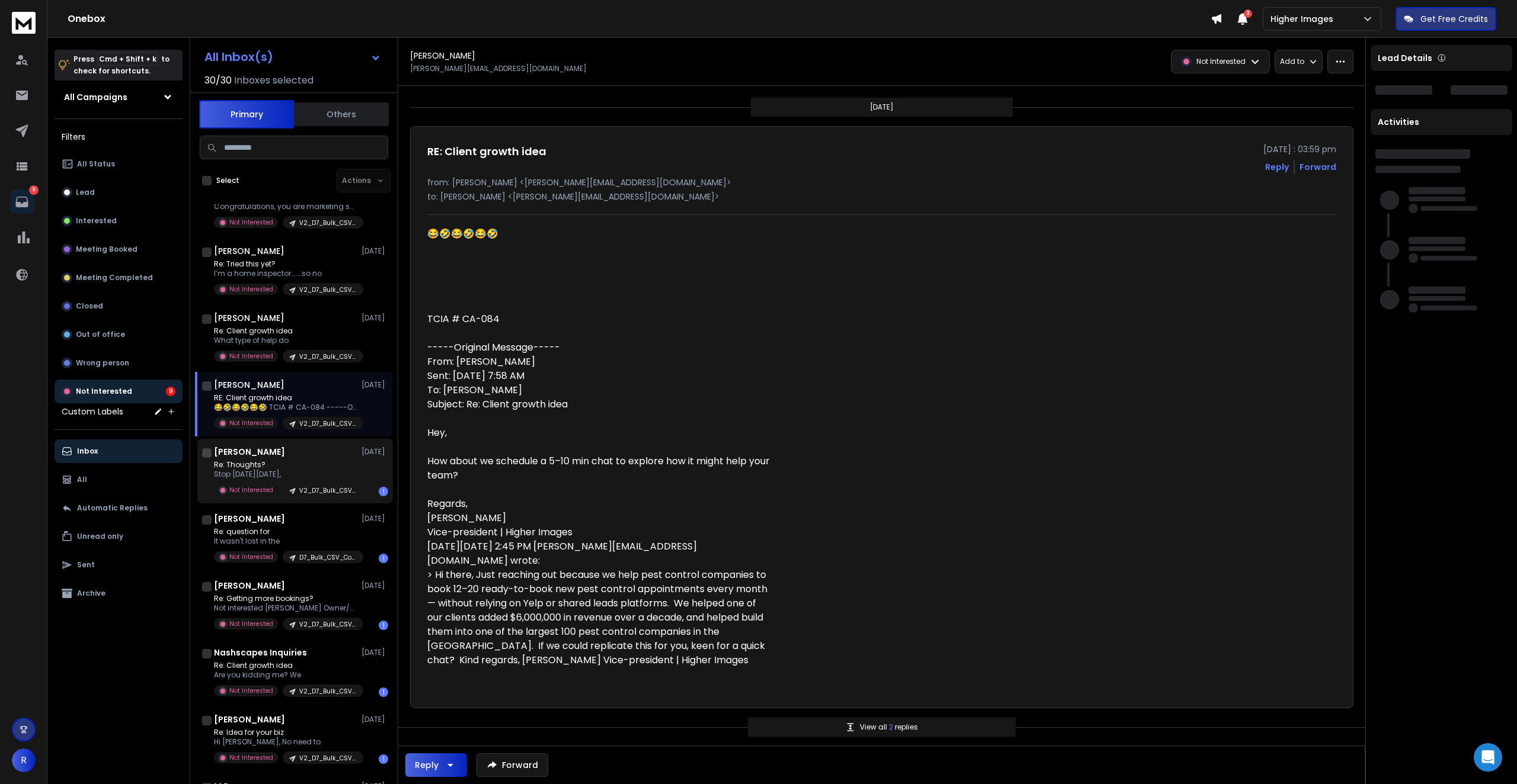
click at [284, 466] on p "Re: Thoughts?" at bounding box center [285, 465] width 142 height 10
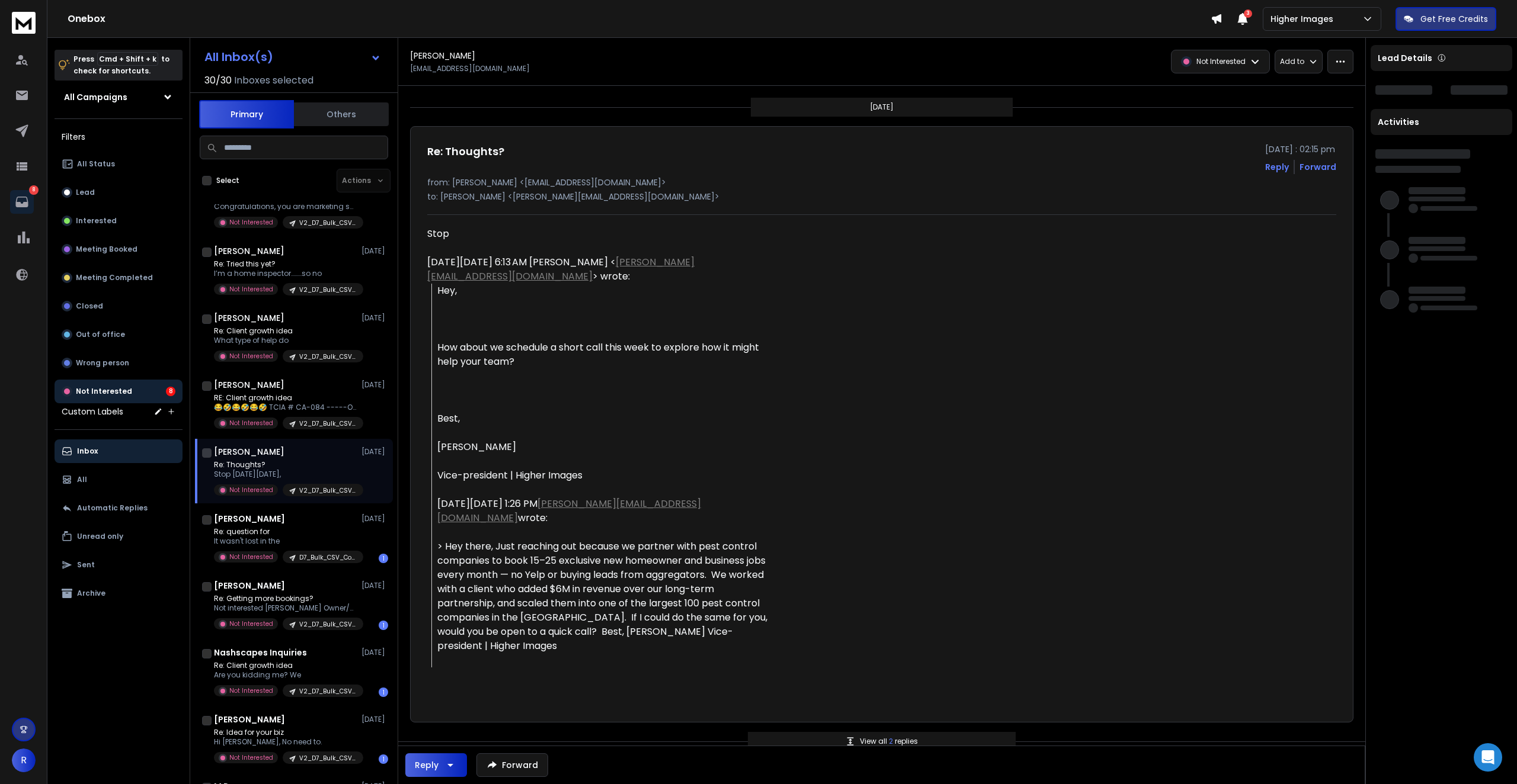
click at [283, 457] on div "[PERSON_NAME] [DATE]" at bounding box center [301, 452] width 174 height 12
click at [286, 532] on p "Re: question for" at bounding box center [285, 532] width 142 height 10
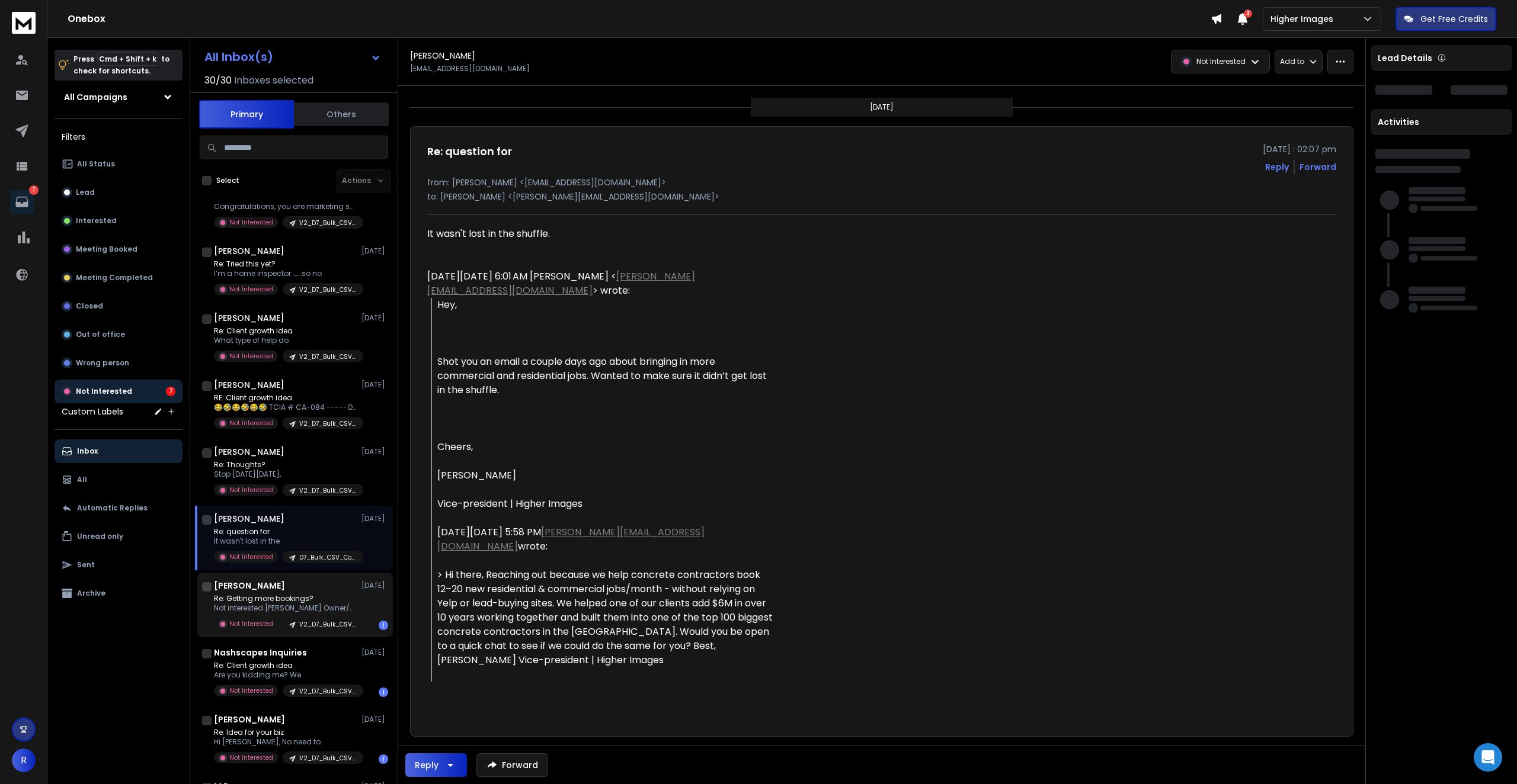
click at [293, 583] on div "[PERSON_NAME] [DATE]" at bounding box center [301, 585] width 174 height 12
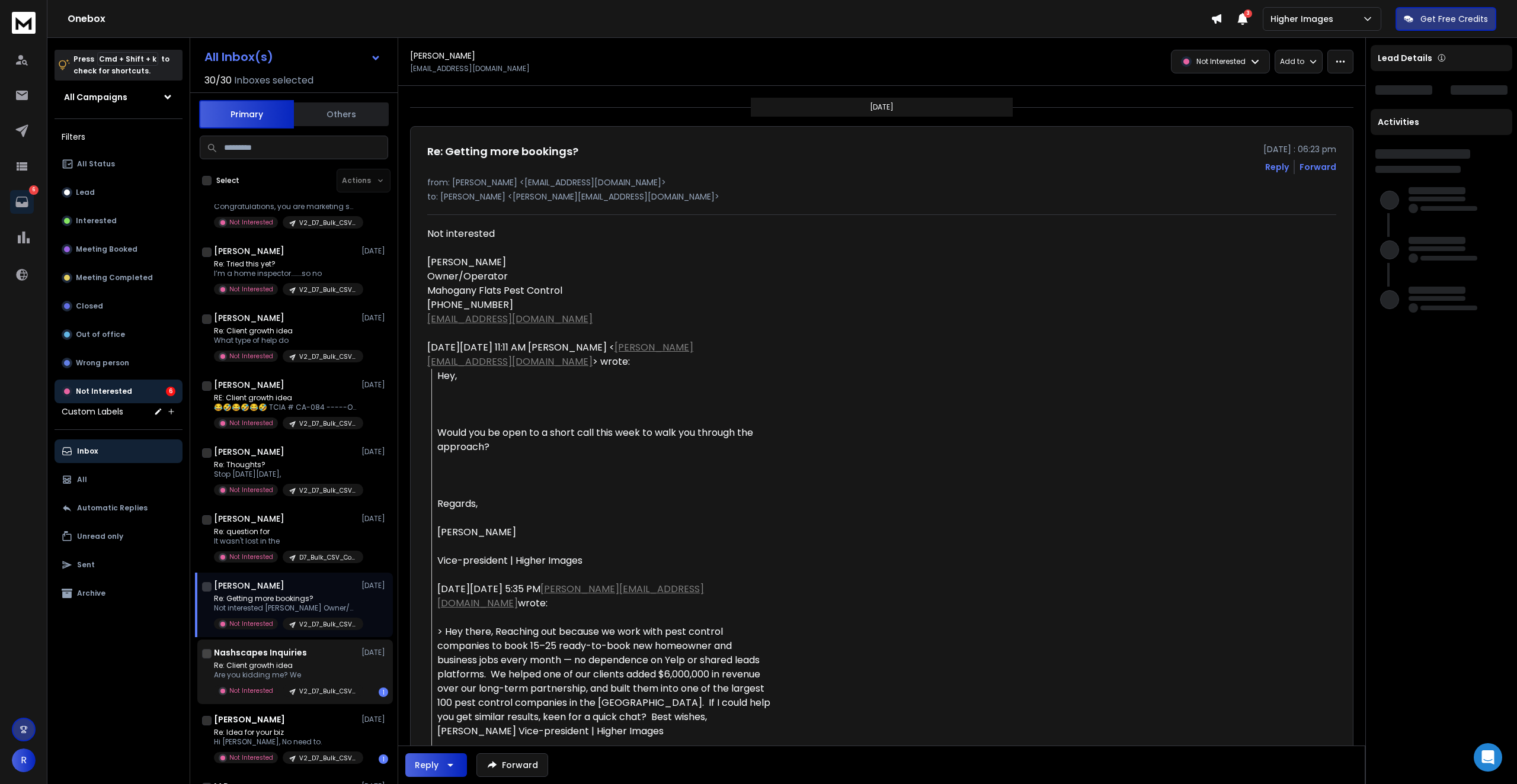
click at [292, 658] on div "Nashscapes Inquiries [DATE] Re: Client growth idea Are you kidding me? We Not I…" at bounding box center [301, 671] width 174 height 50
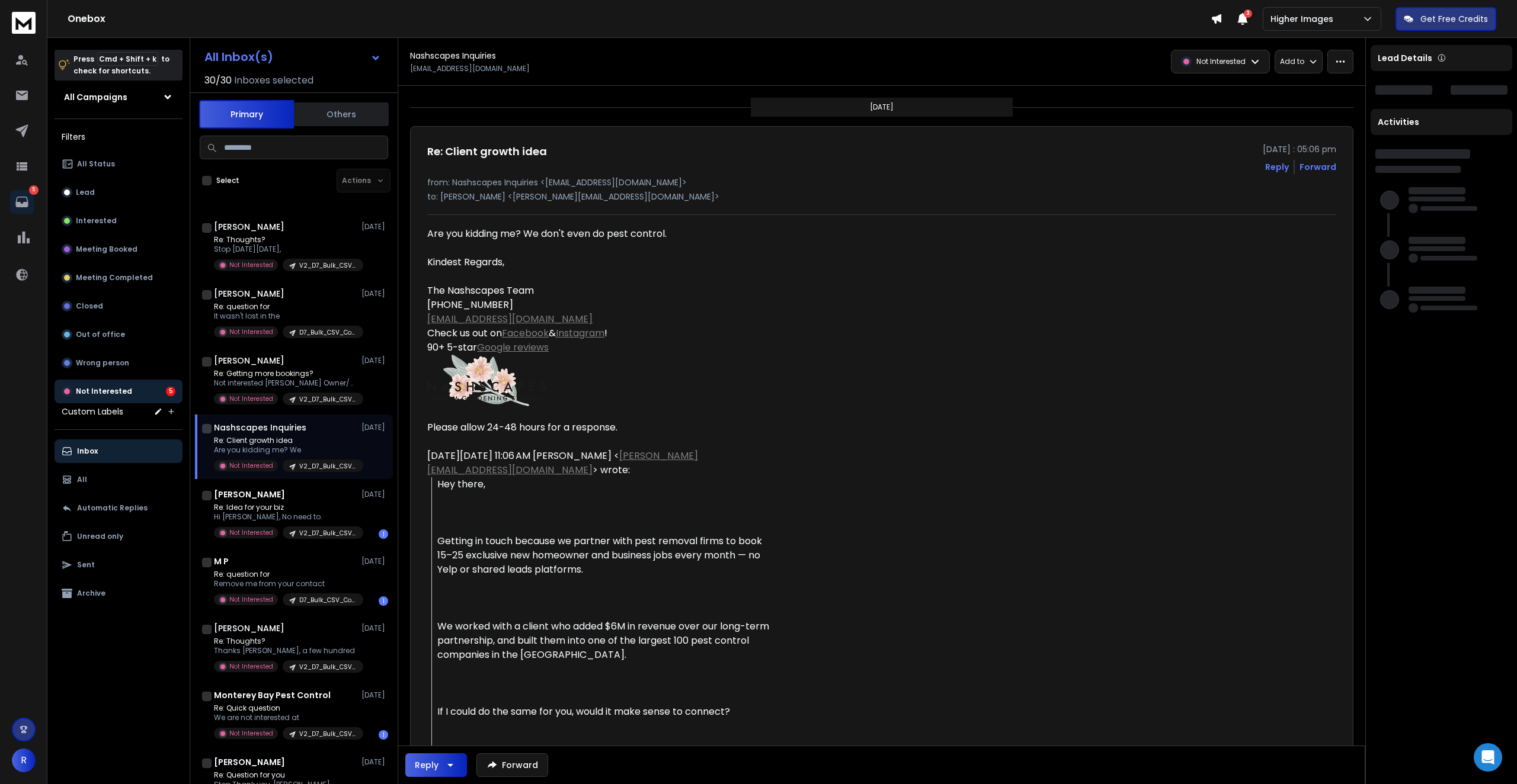
scroll to position [886, 0]
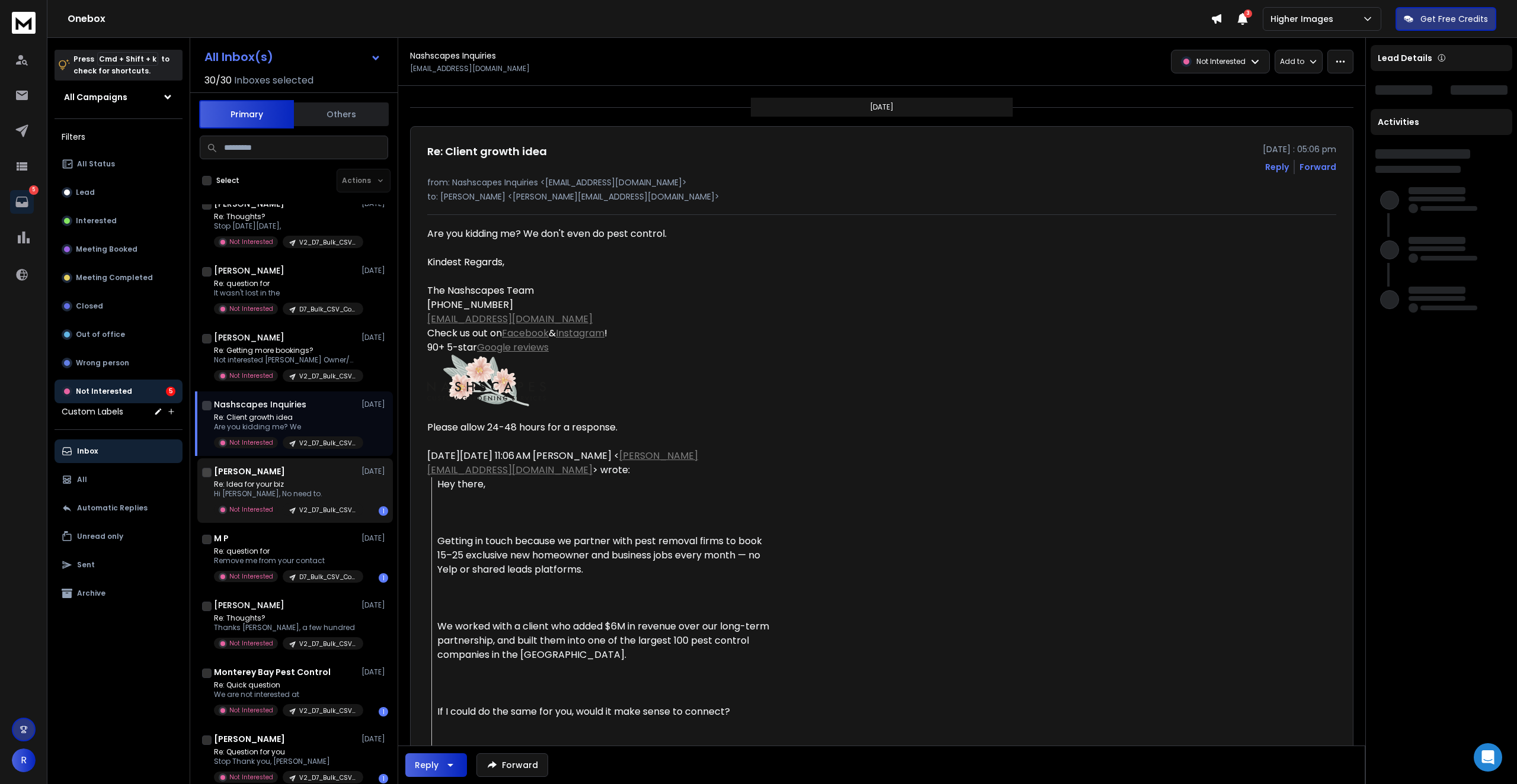
click at [284, 491] on p "Hi [PERSON_NAME], No need to." at bounding box center [285, 494] width 142 height 10
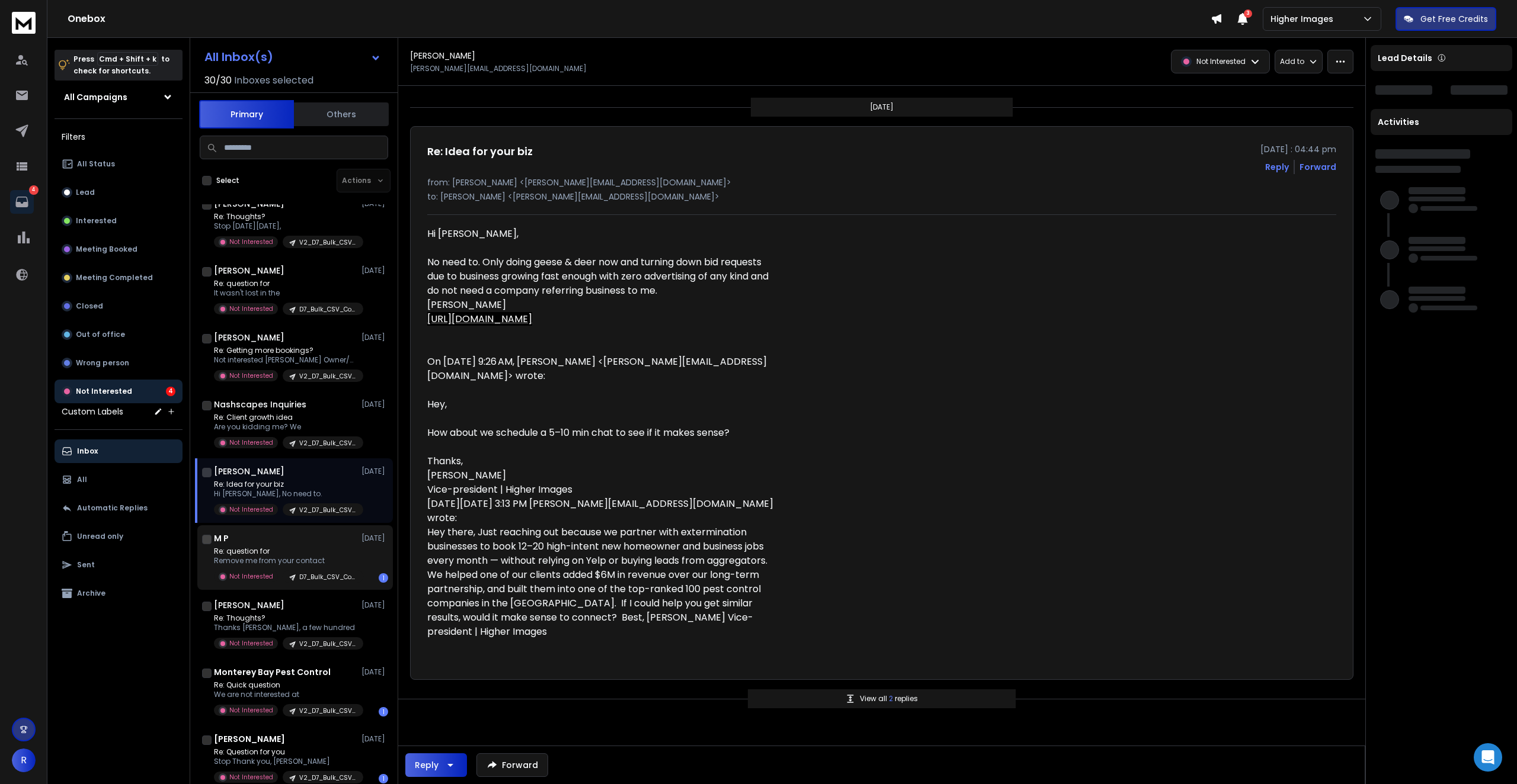
click at [299, 555] on p "Re: question for" at bounding box center [285, 551] width 142 height 10
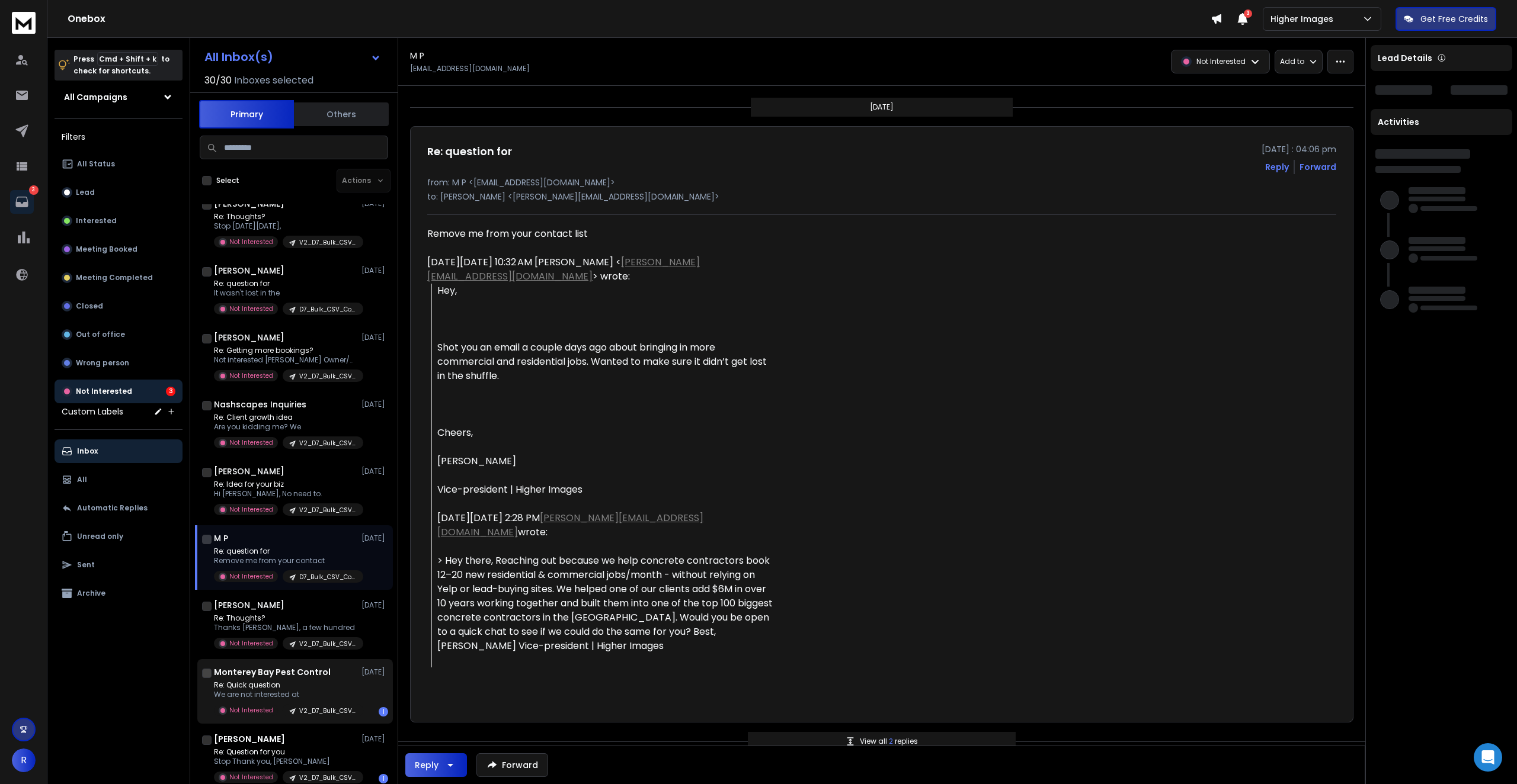
click at [301, 697] on p "We are not interested at" at bounding box center [285, 695] width 142 height 10
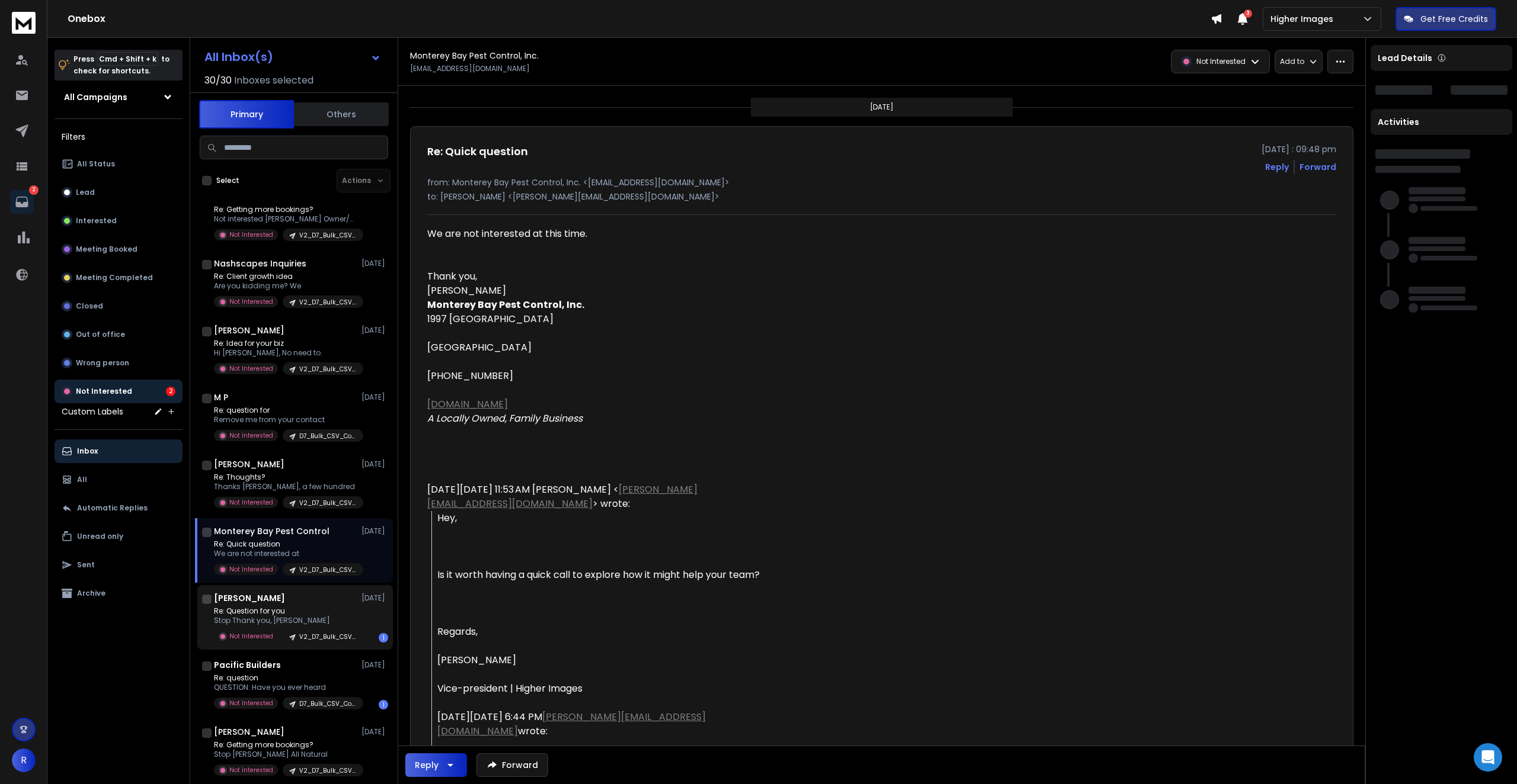
scroll to position [1178, 0]
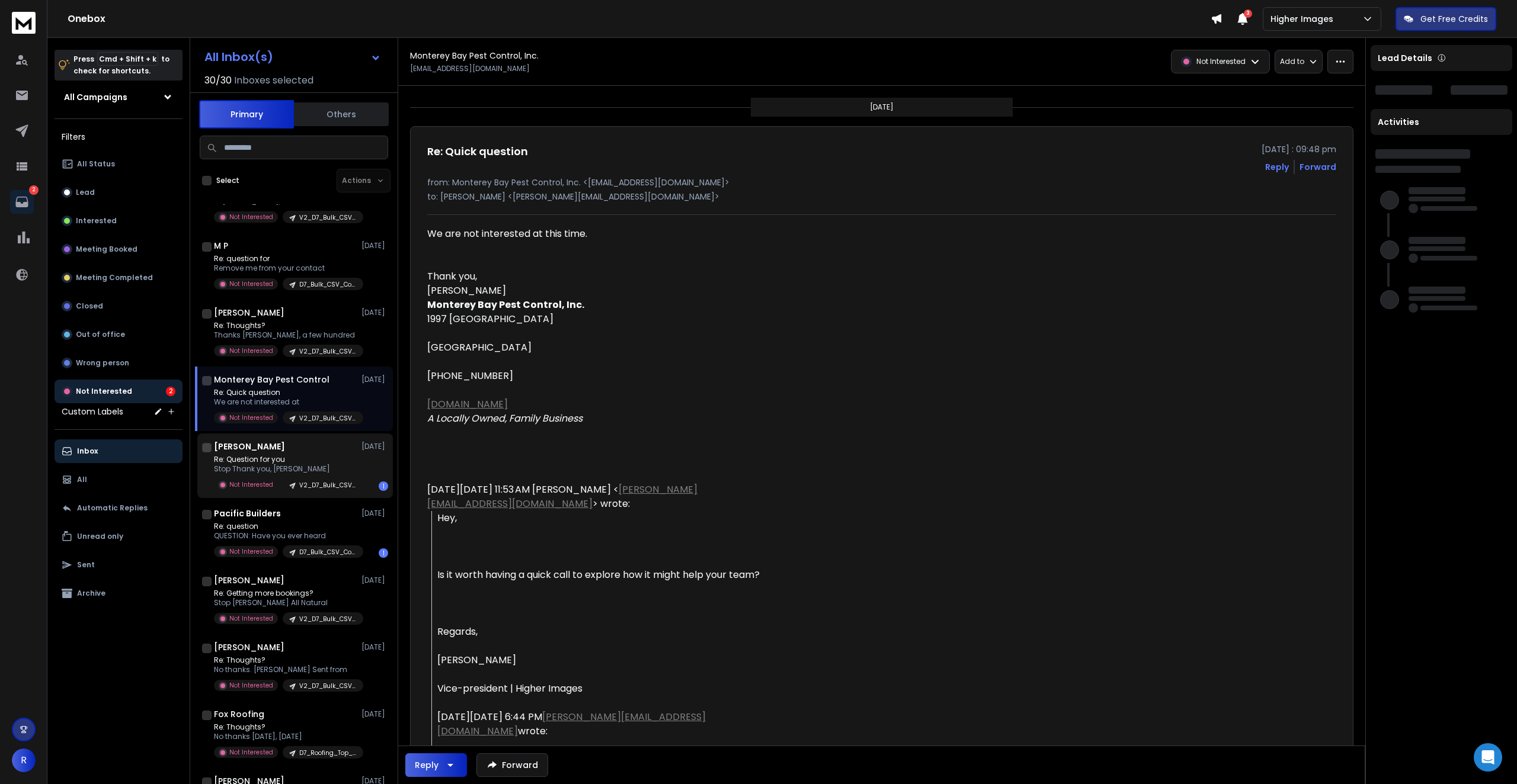
click at [299, 456] on p "Re: Question for you" at bounding box center [285, 460] width 142 height 10
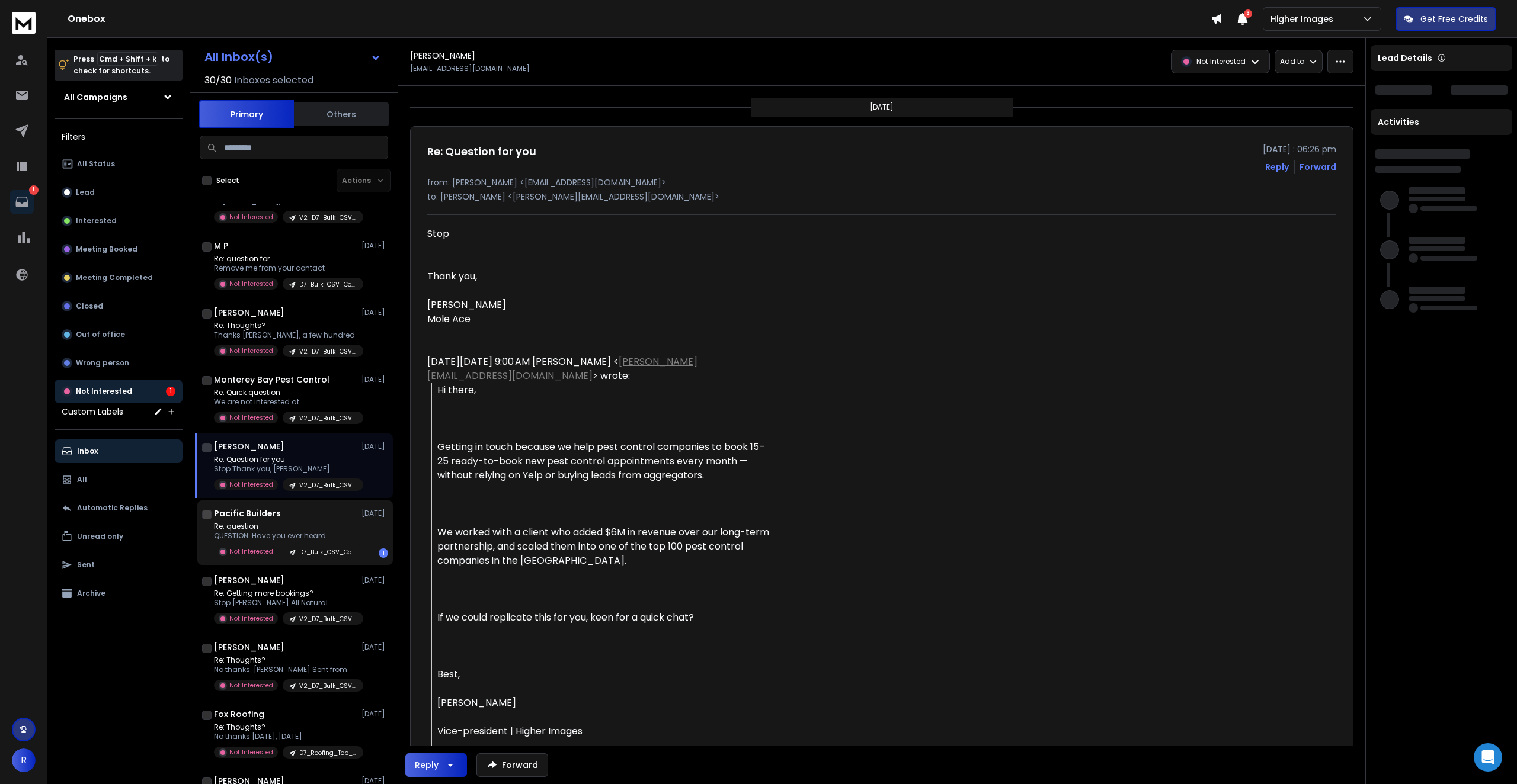
click at [302, 548] on p "D7_Bulk_CSV_ConcreteContractorsTop100USACities_CLEANED" at bounding box center [328, 552] width 57 height 9
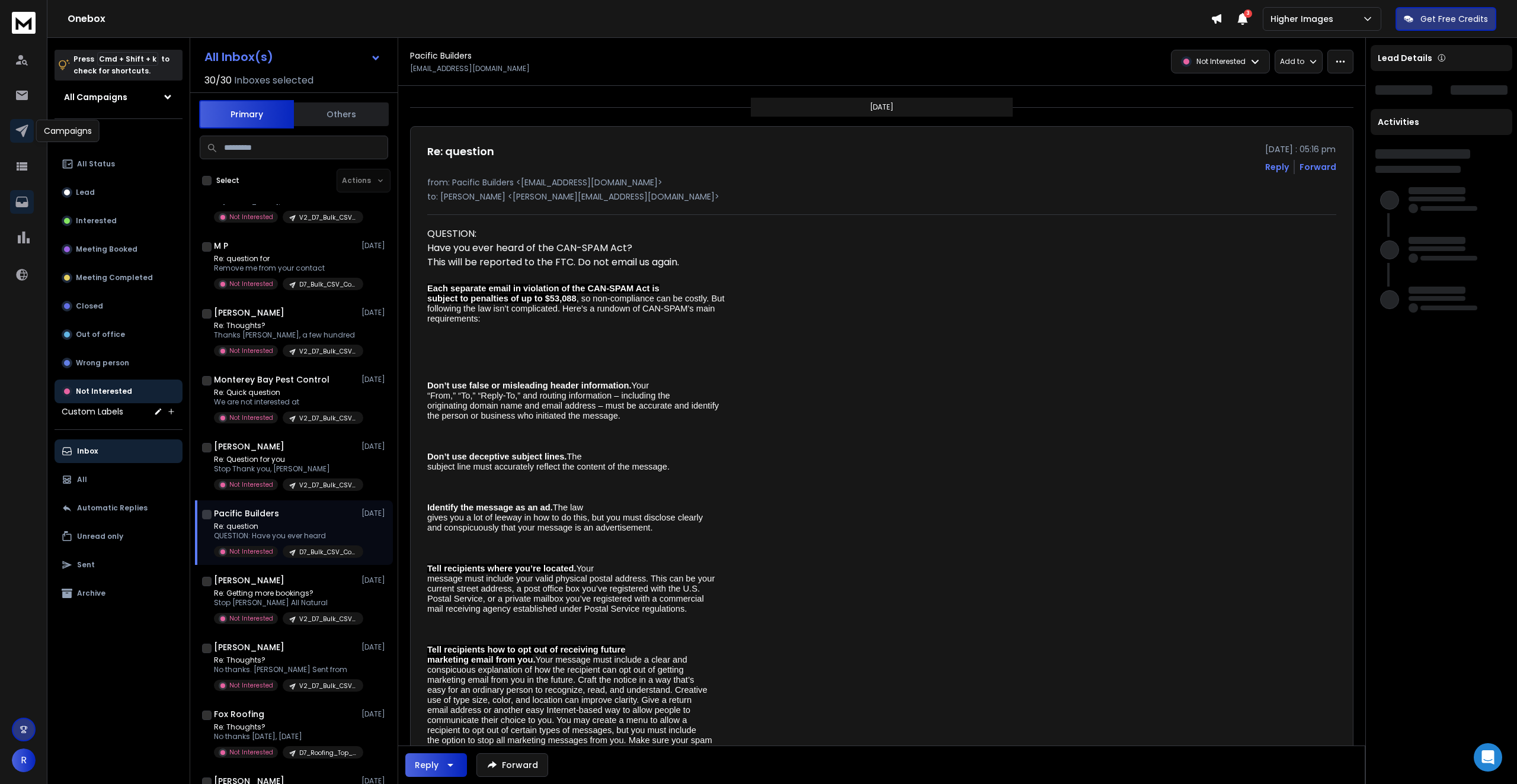
click at [19, 128] on icon at bounding box center [21, 131] width 12 height 12
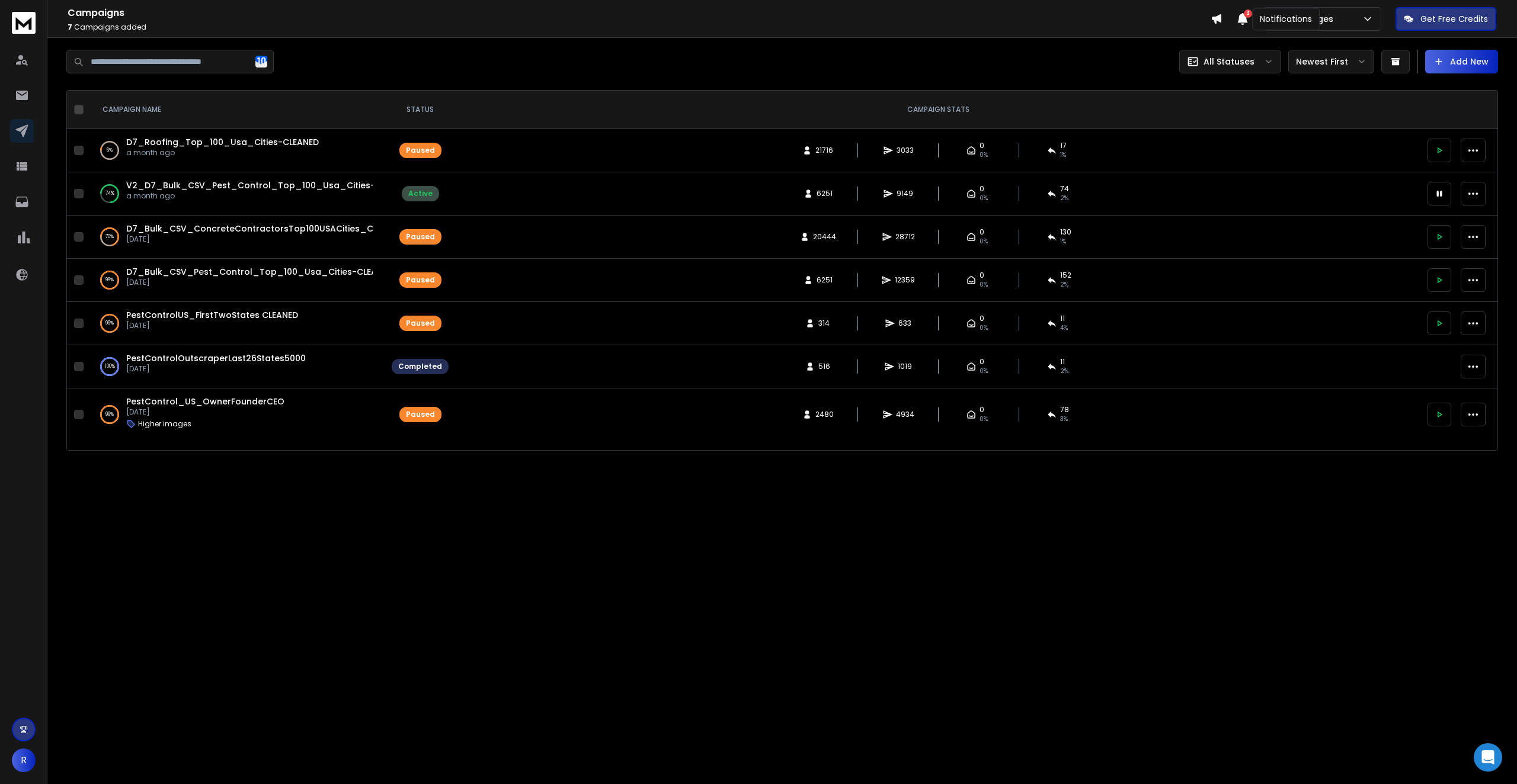
click at [1232, 22] on div "3 Higher Images Get Free Credits" at bounding box center [1353, 19] width 285 height 23
click at [1240, 19] on icon at bounding box center [1242, 18] width 10 height 12
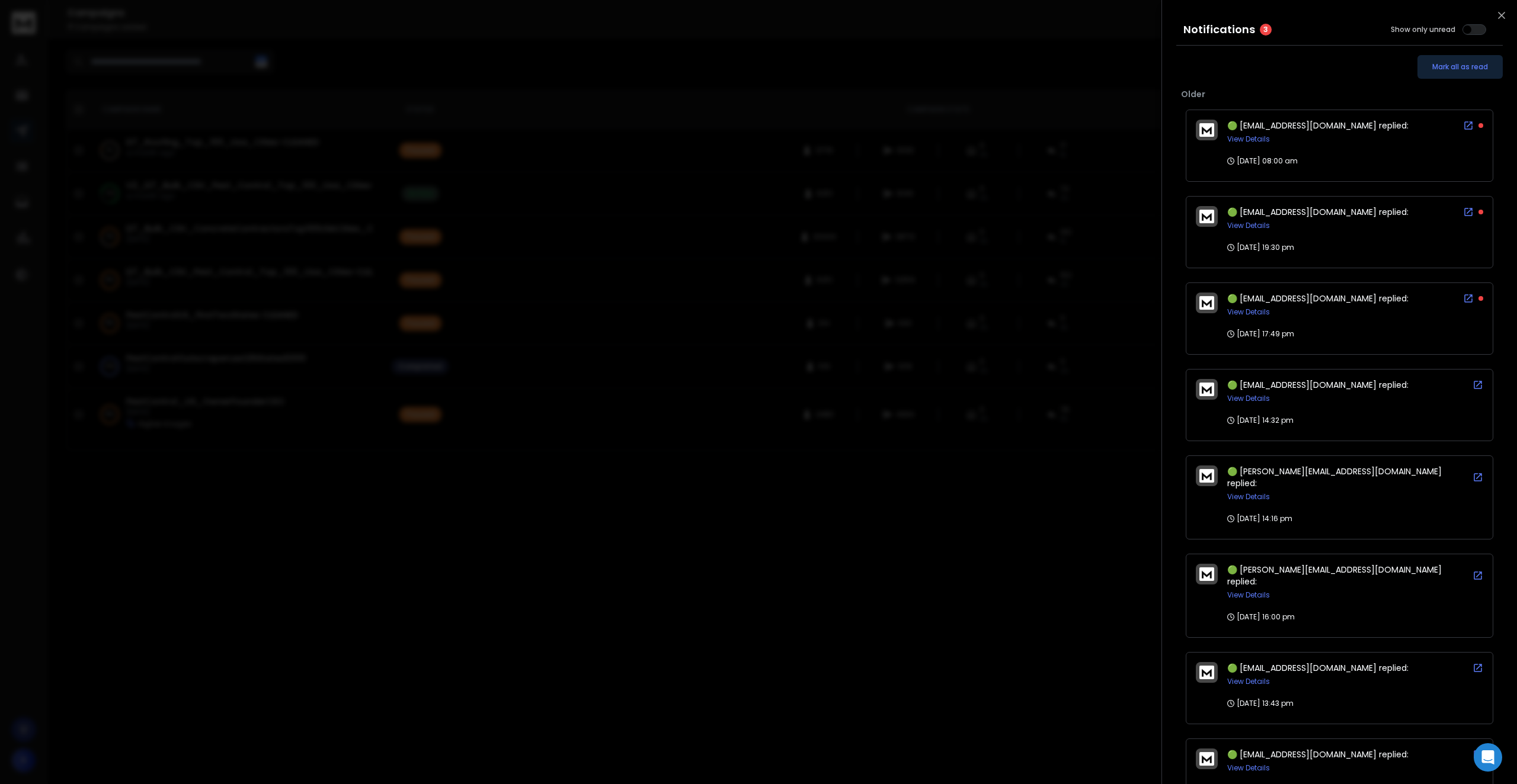
click at [1432, 68] on span "Mark all as read" at bounding box center [1460, 67] width 56 height 10
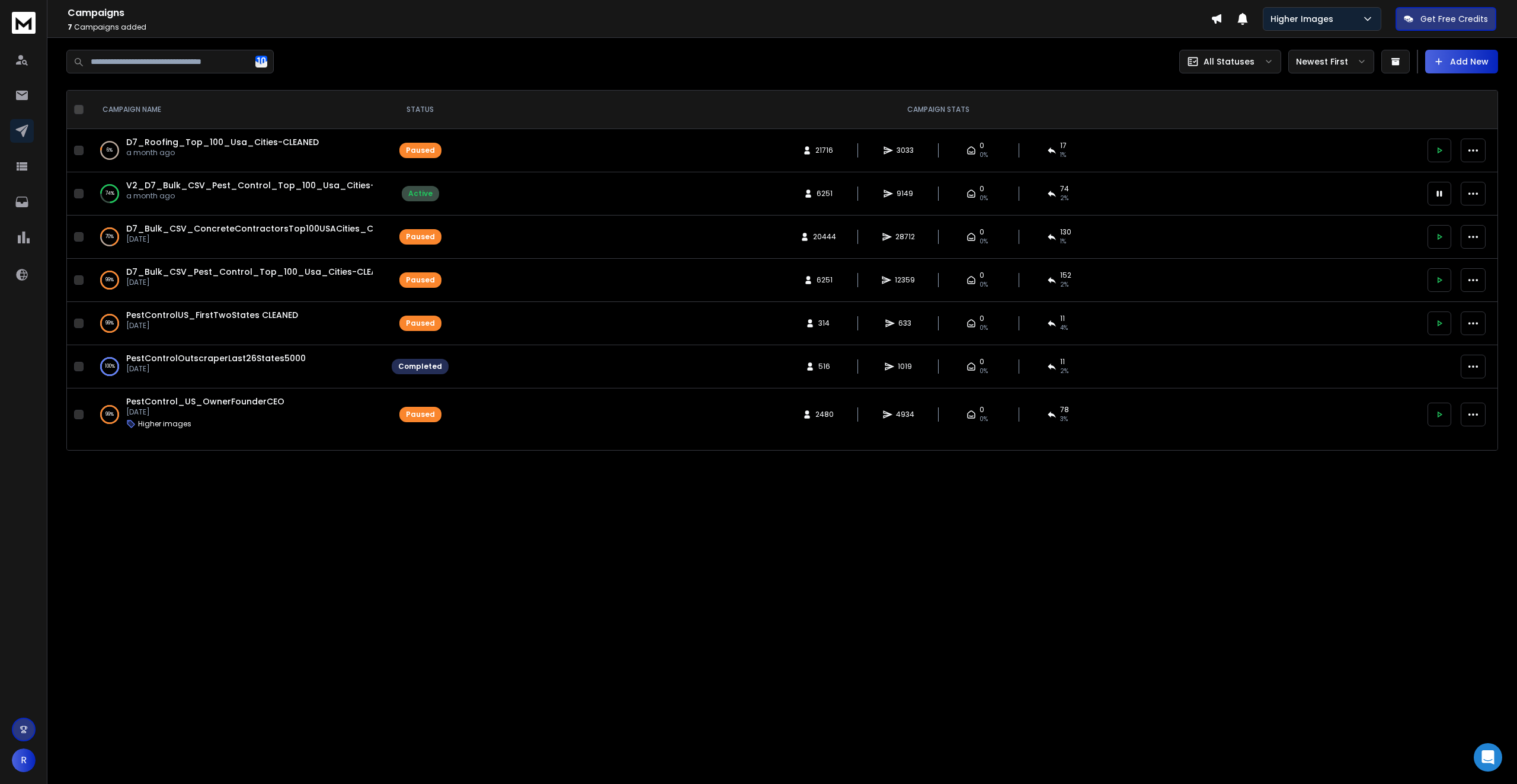
click at [1360, 19] on div "Higher Images" at bounding box center [1321, 19] width 103 height 12
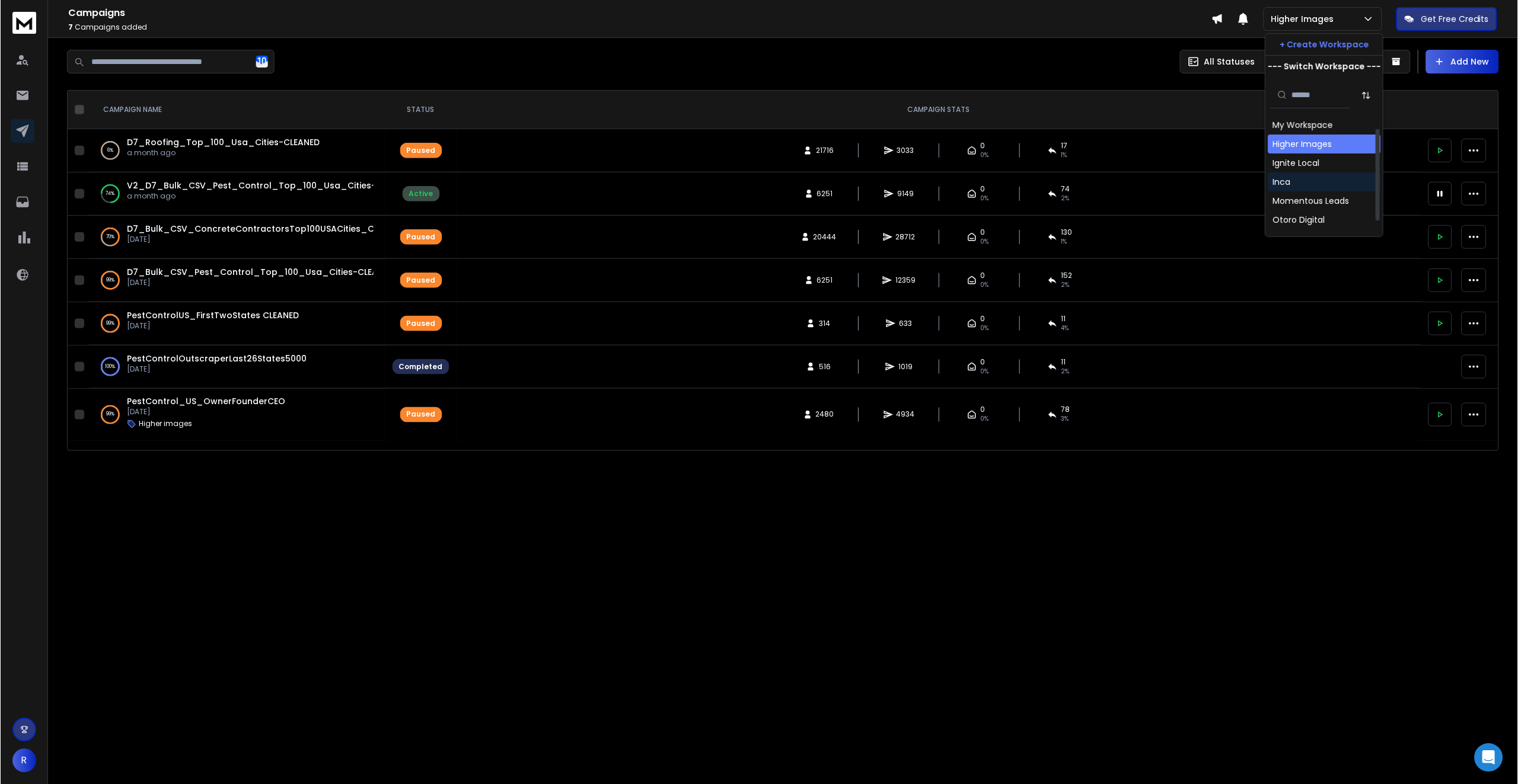
scroll to position [33, 0]
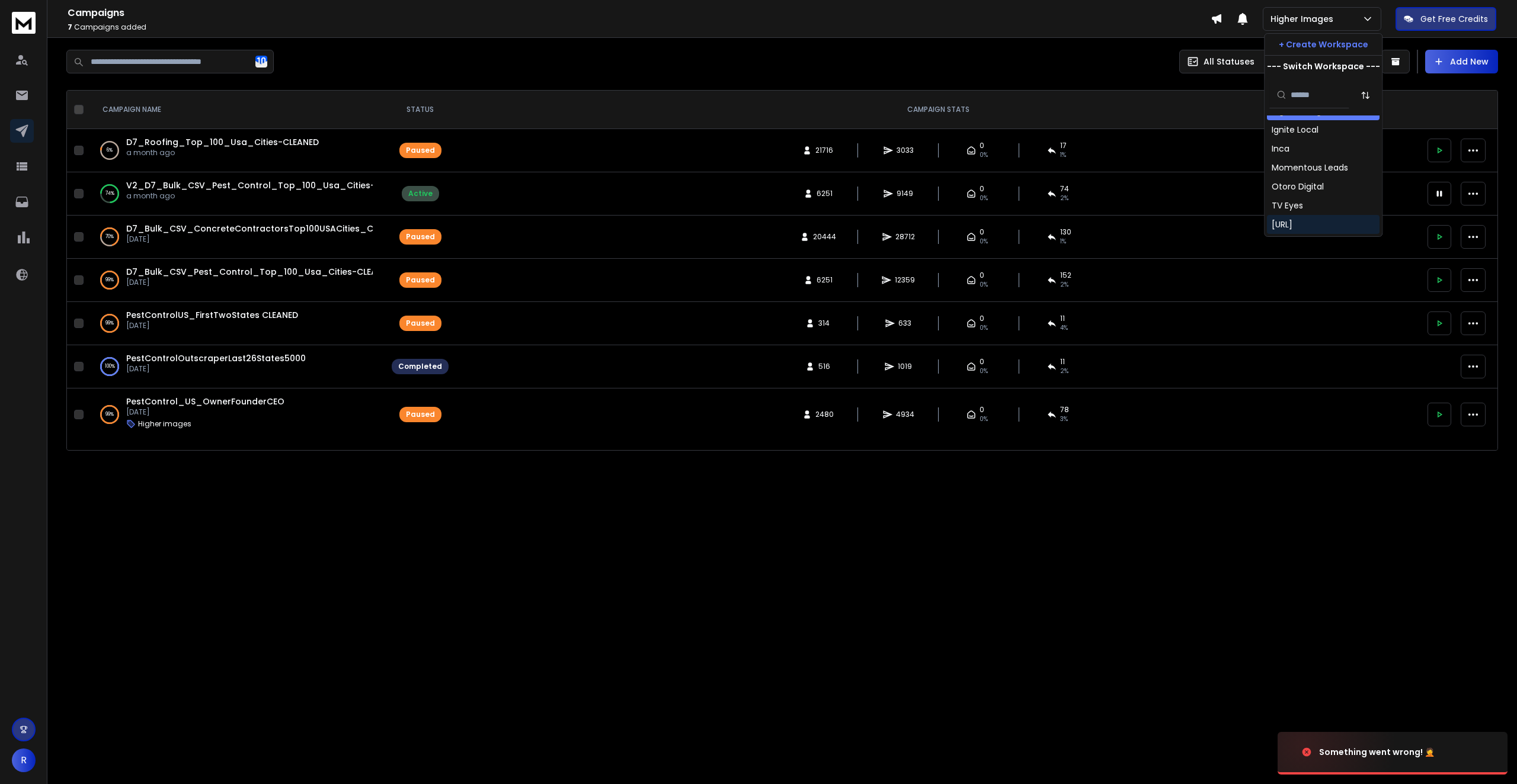
click at [1108, 593] on div "Get only verified leads with our AI-powered Lead Finder, starting at $22/mo Try…" at bounding box center [758, 392] width 1517 height 784
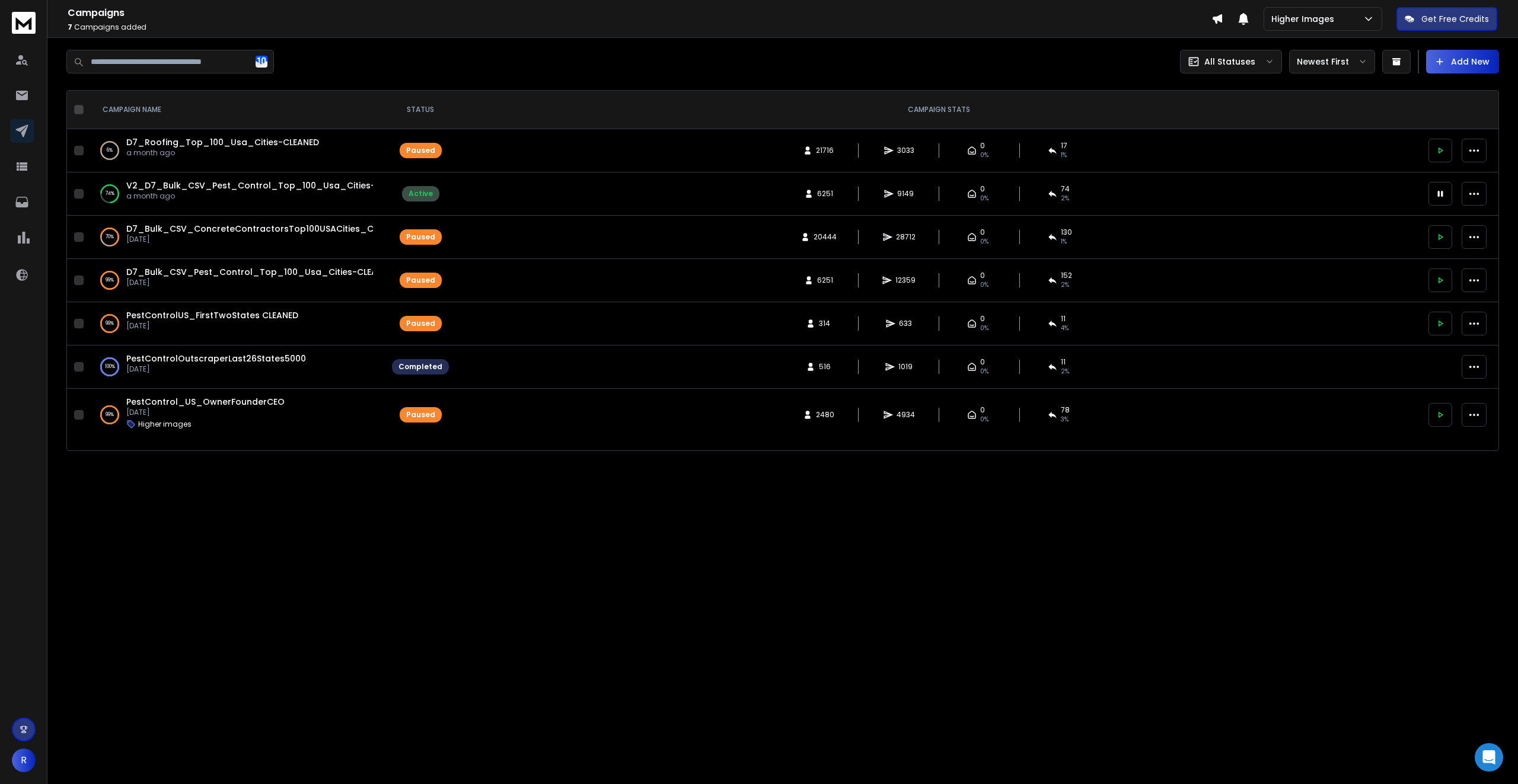
click at [289, 575] on div "Get only verified leads with our AI-powered Lead Finder, starting at $22/mo Try…" at bounding box center [759, 392] width 1518 height 784
